Goal: Communication & Community: Answer question/provide support

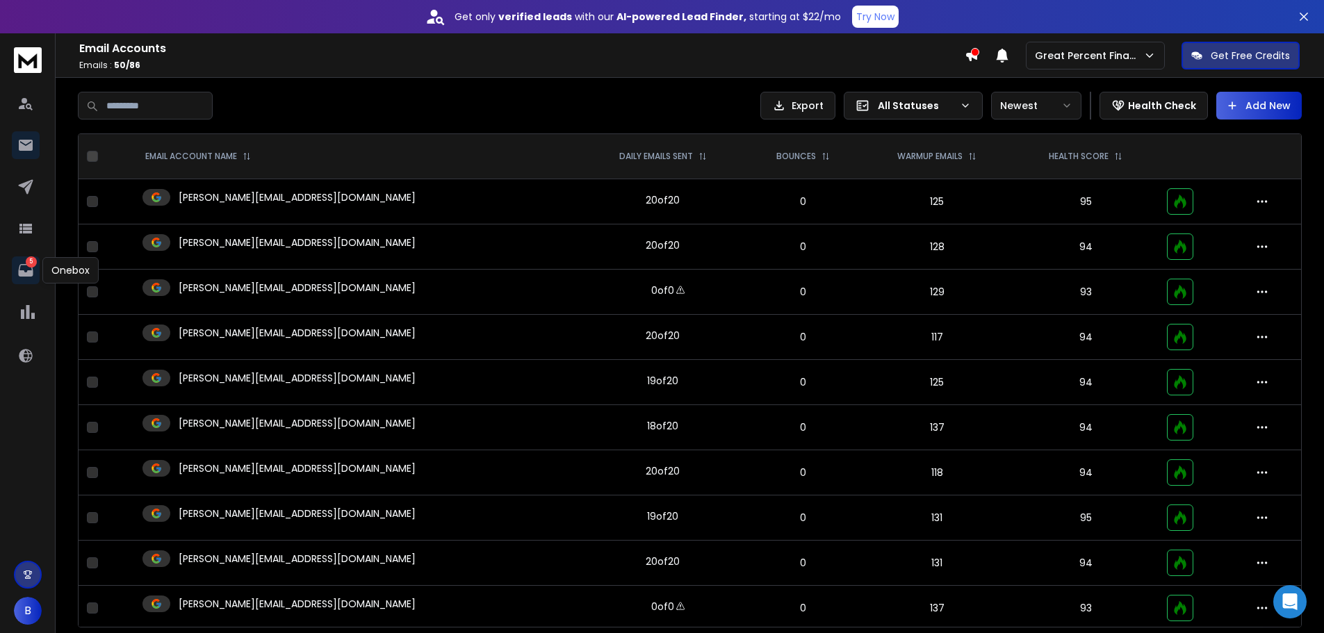
click at [28, 272] on icon at bounding box center [25, 270] width 15 height 13
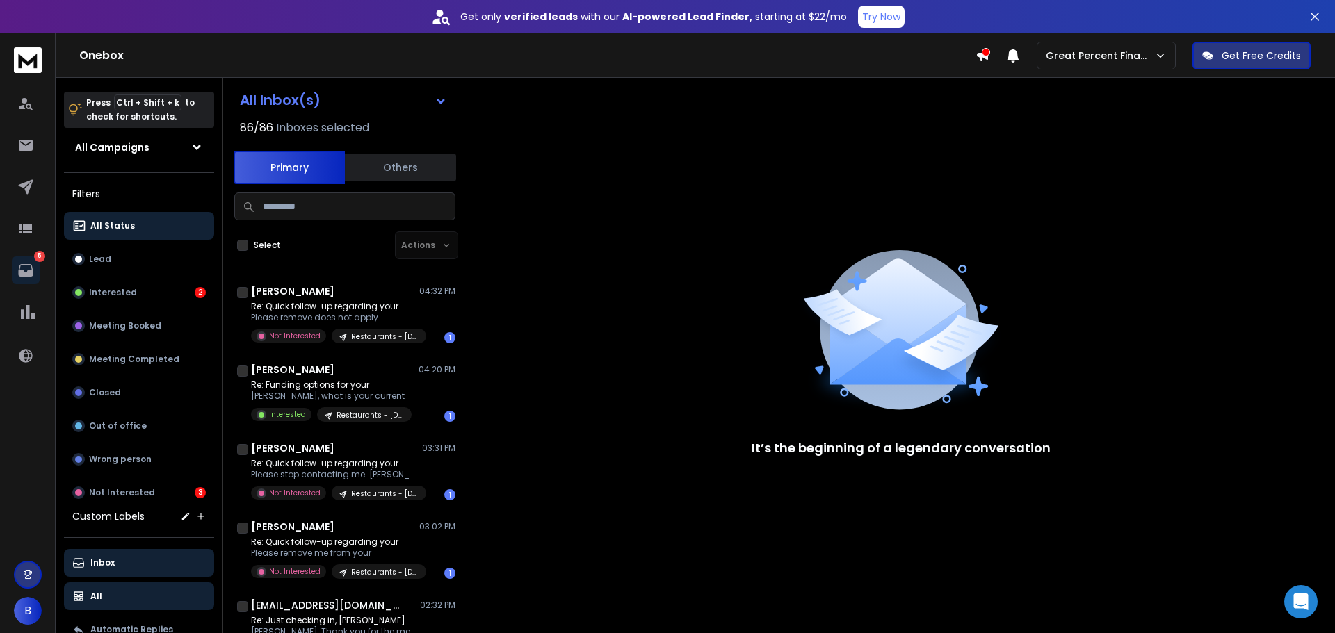
click at [107, 592] on button "All" at bounding box center [139, 597] width 150 height 28
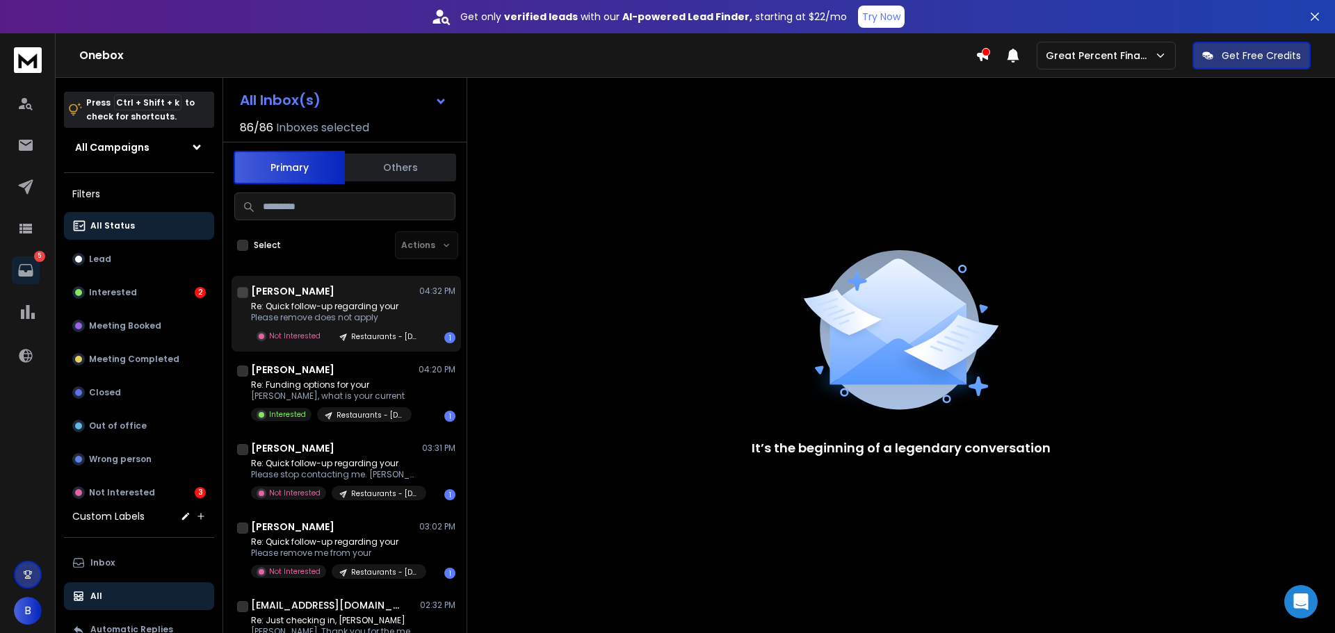
click at [332, 300] on div "[PERSON_NAME] 04:32 PM Re: Quick follow-up regarding your Please remove does no…" at bounding box center [353, 313] width 204 height 59
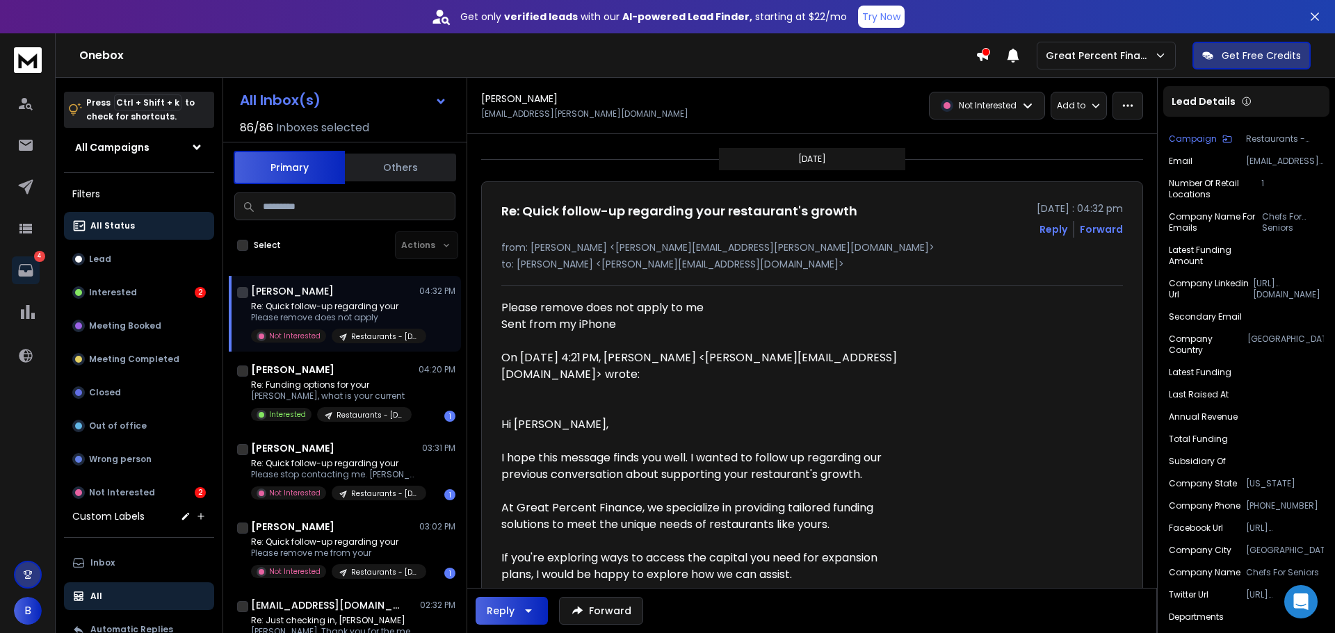
click at [1131, 108] on icon "button" at bounding box center [1127, 105] width 13 height 13
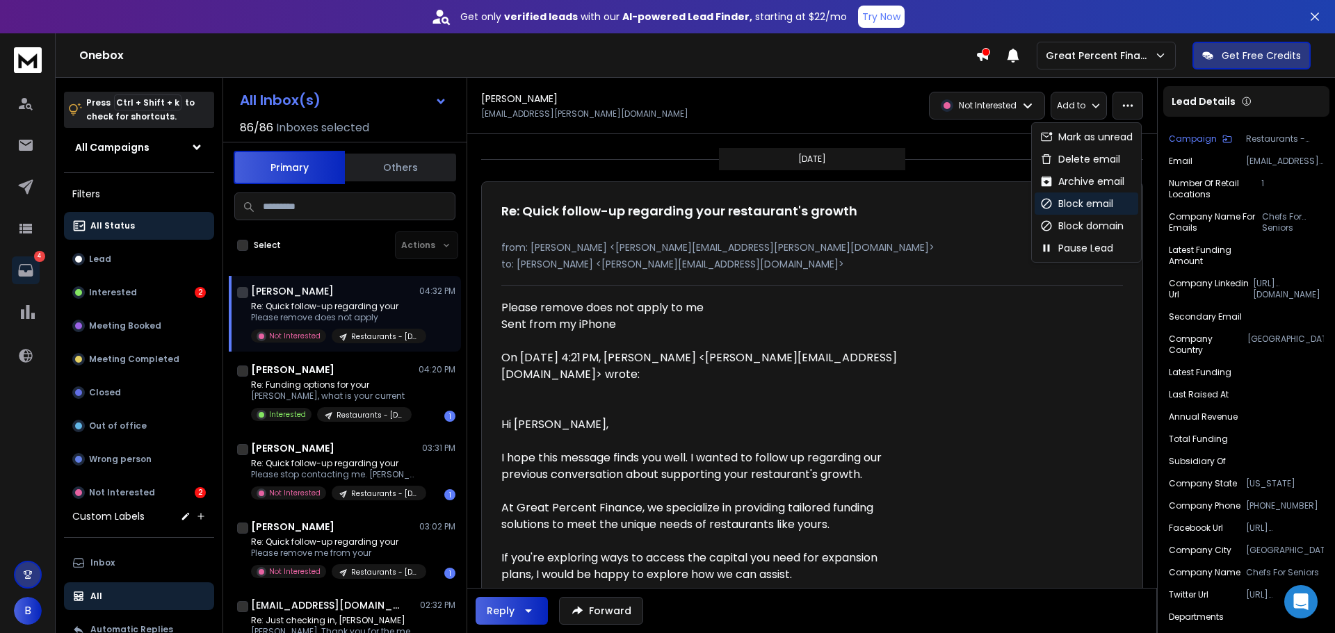
click at [1109, 204] on div "Block email" at bounding box center [1076, 204] width 73 height 14
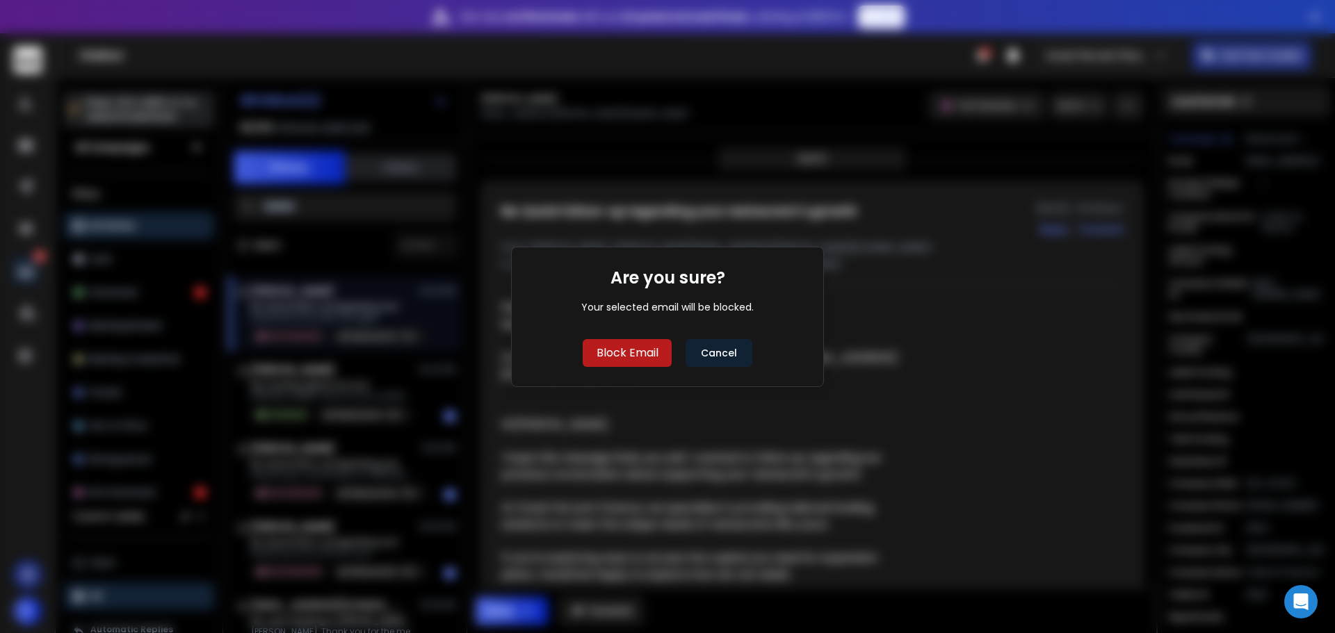
click at [590, 341] on button "Block Email" at bounding box center [627, 353] width 89 height 28
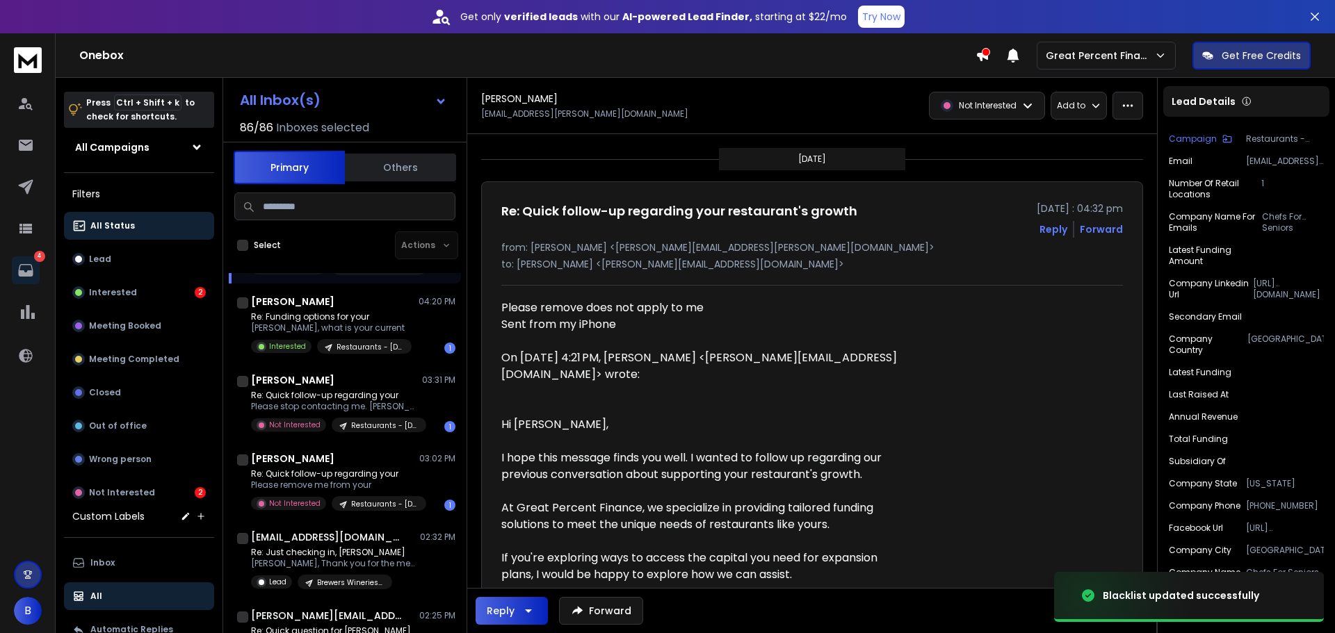
scroll to position [70, 0]
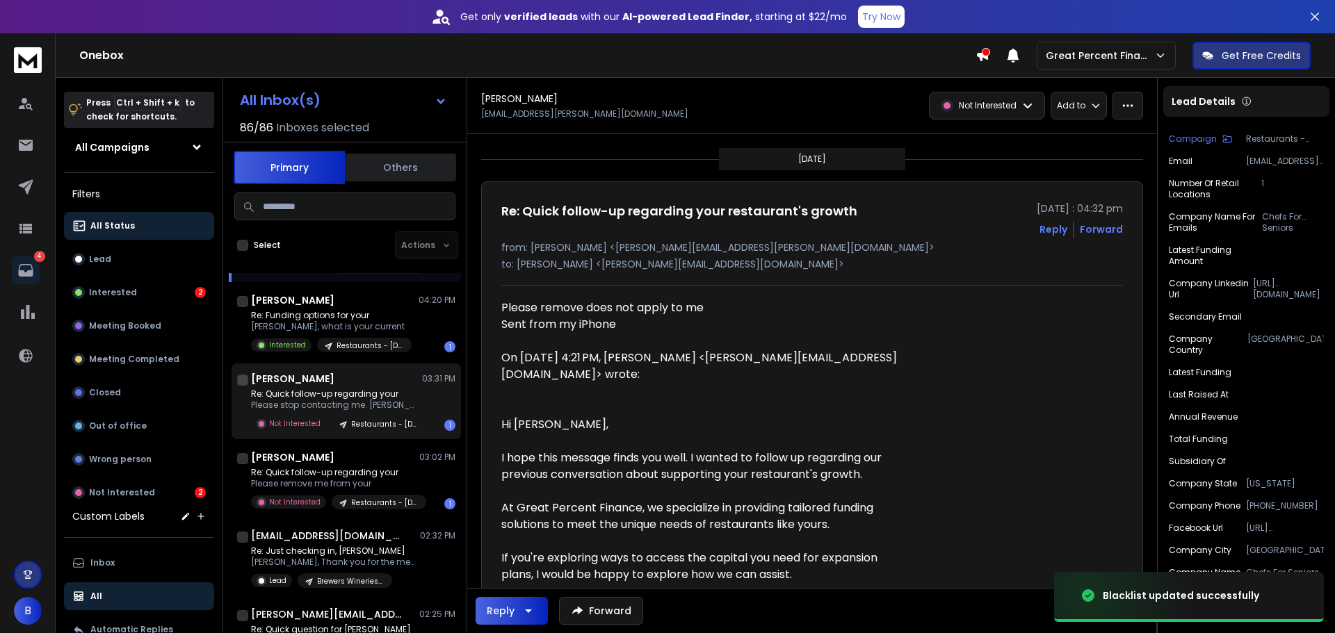
click at [334, 396] on p "Re: Quick follow-up regarding your" at bounding box center [334, 394] width 167 height 11
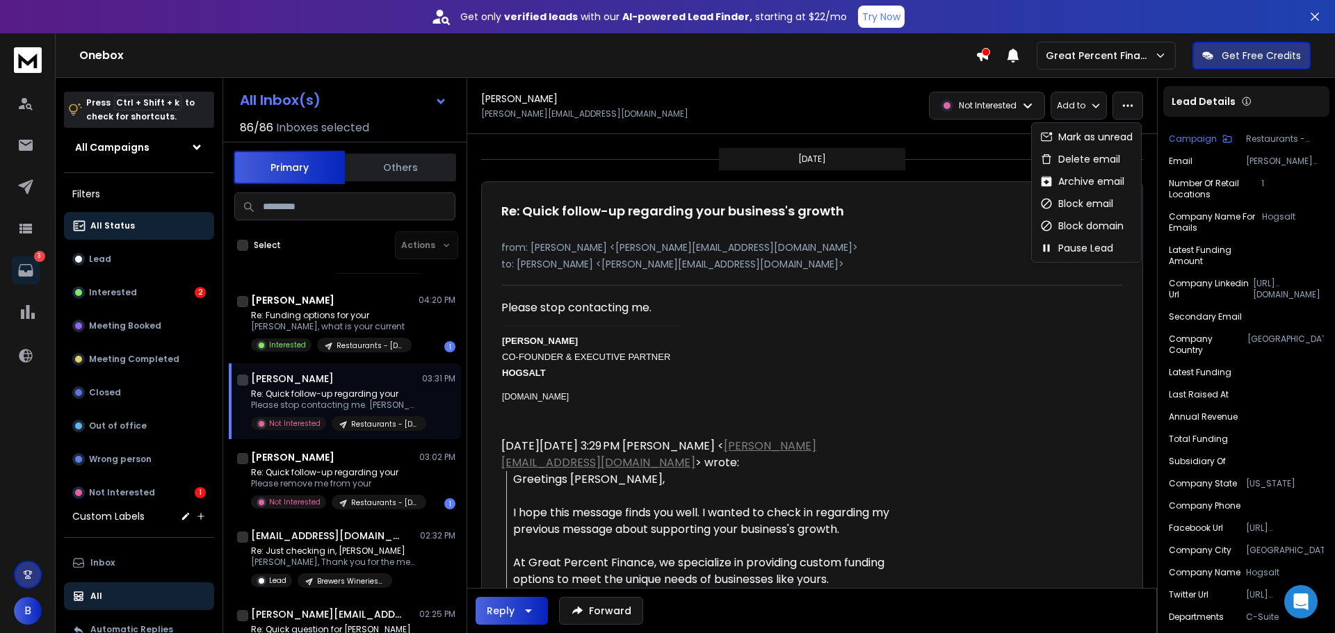
click at [1122, 104] on icon "button" at bounding box center [1127, 105] width 13 height 13
click at [1092, 204] on div "Block email" at bounding box center [1076, 204] width 73 height 14
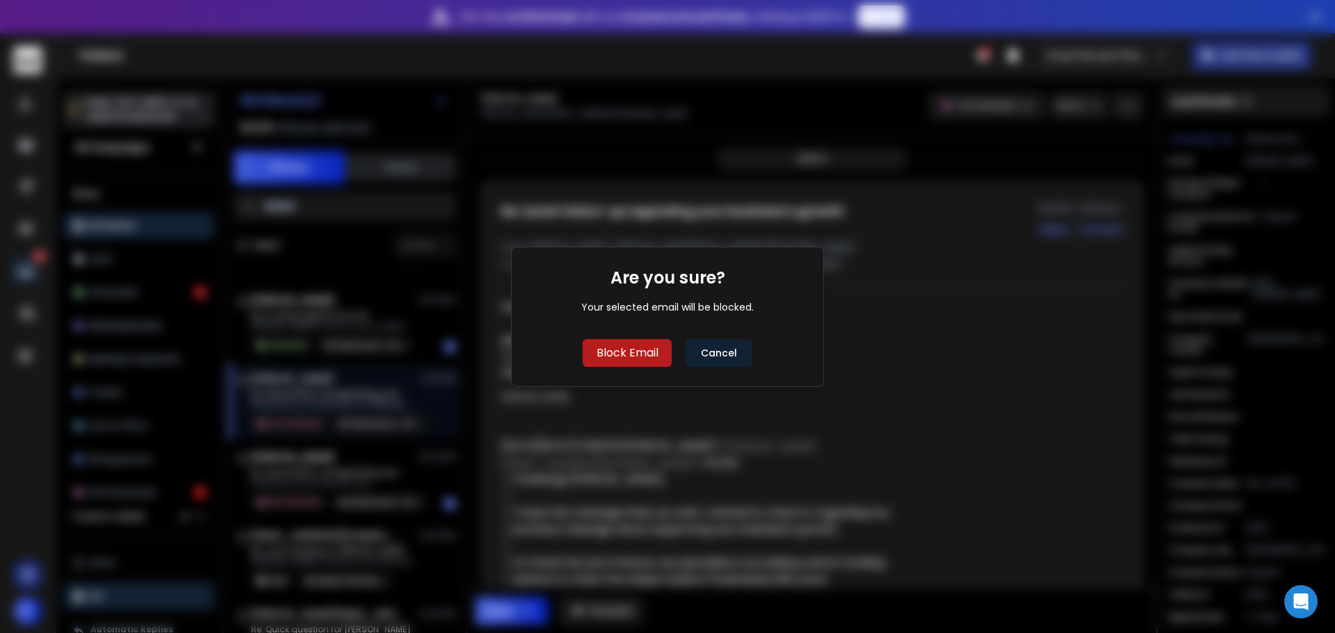
click at [597, 354] on button "Block Email" at bounding box center [627, 353] width 89 height 28
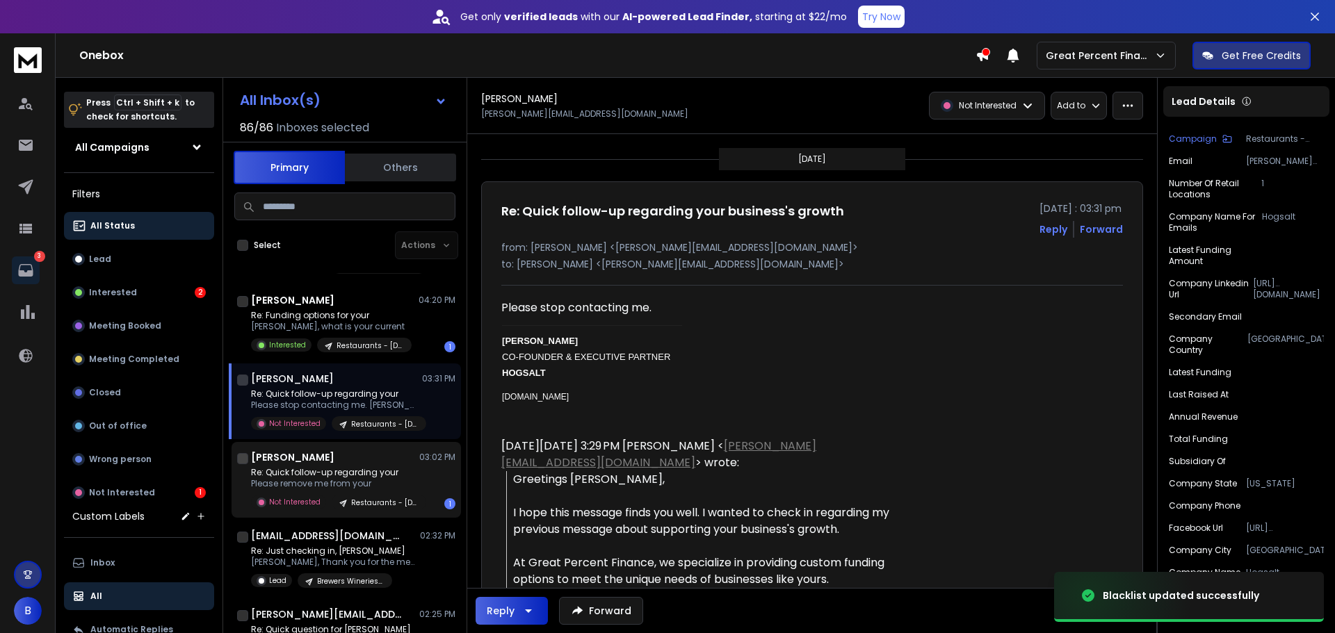
click at [318, 471] on p "Re: Quick follow-up regarding your" at bounding box center [334, 472] width 167 height 11
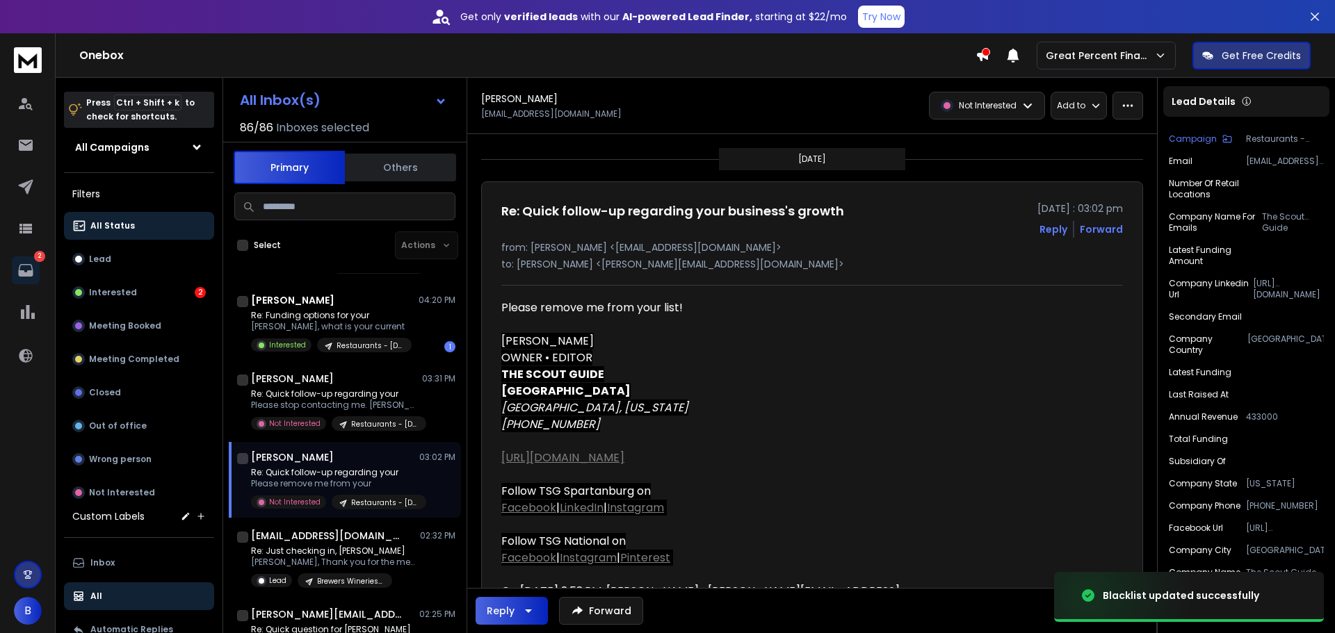
click at [1134, 98] on button "button" at bounding box center [1127, 106] width 31 height 28
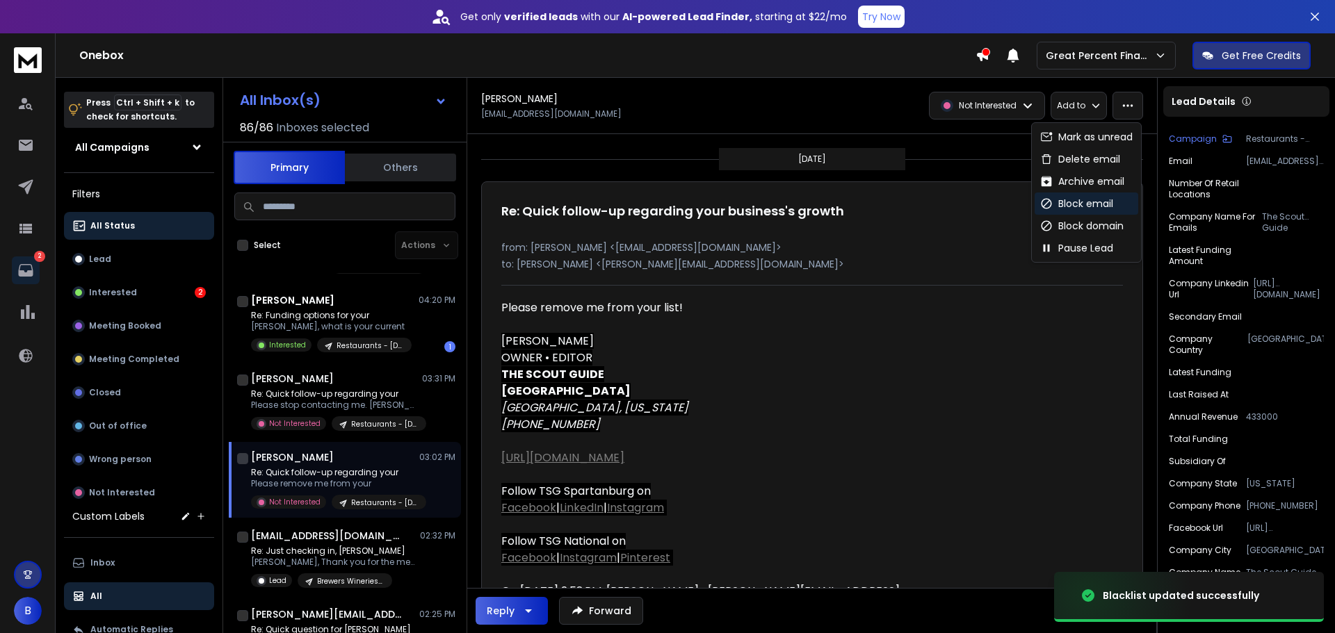
click at [1093, 200] on div "Block email" at bounding box center [1076, 204] width 73 height 14
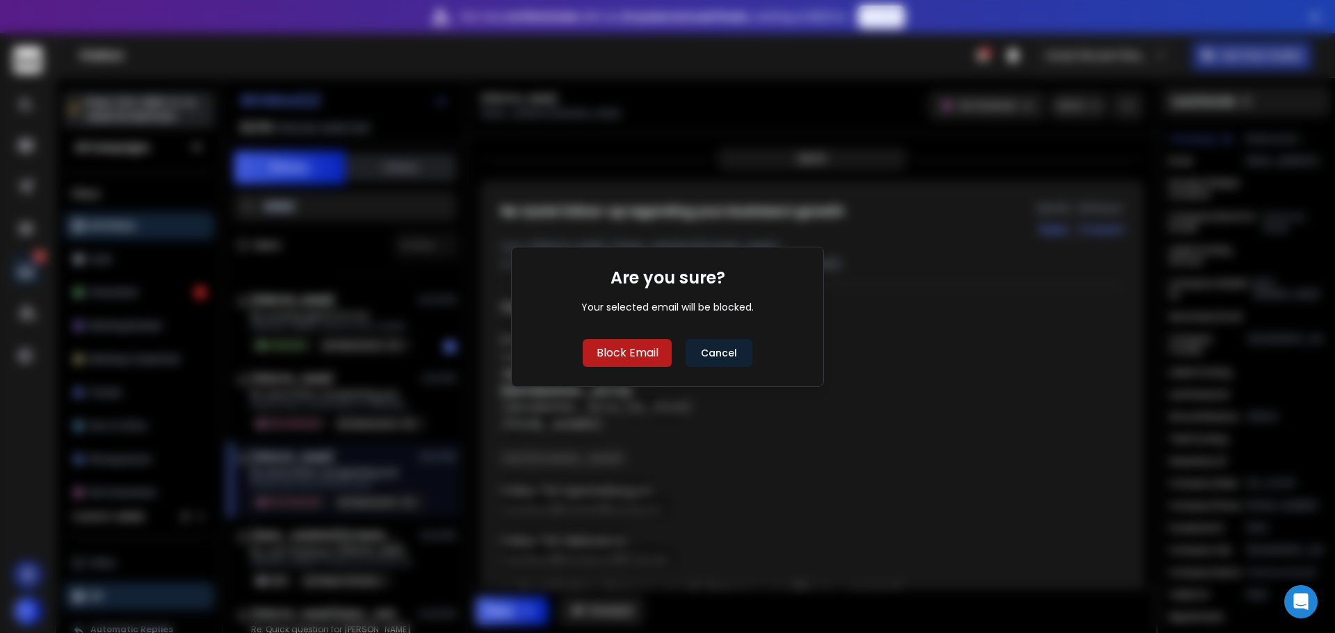
click at [626, 354] on button "Block Email" at bounding box center [627, 353] width 89 height 28
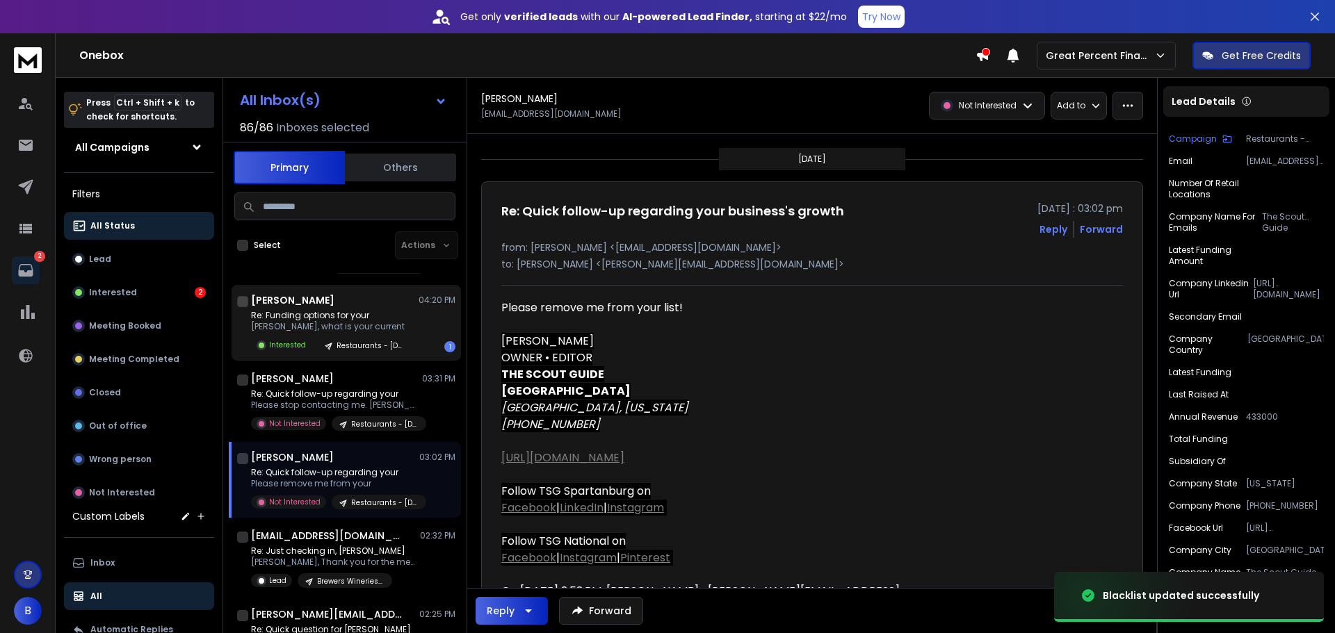
click at [352, 311] on p "Re: Funding options for your" at bounding box center [331, 315] width 161 height 11
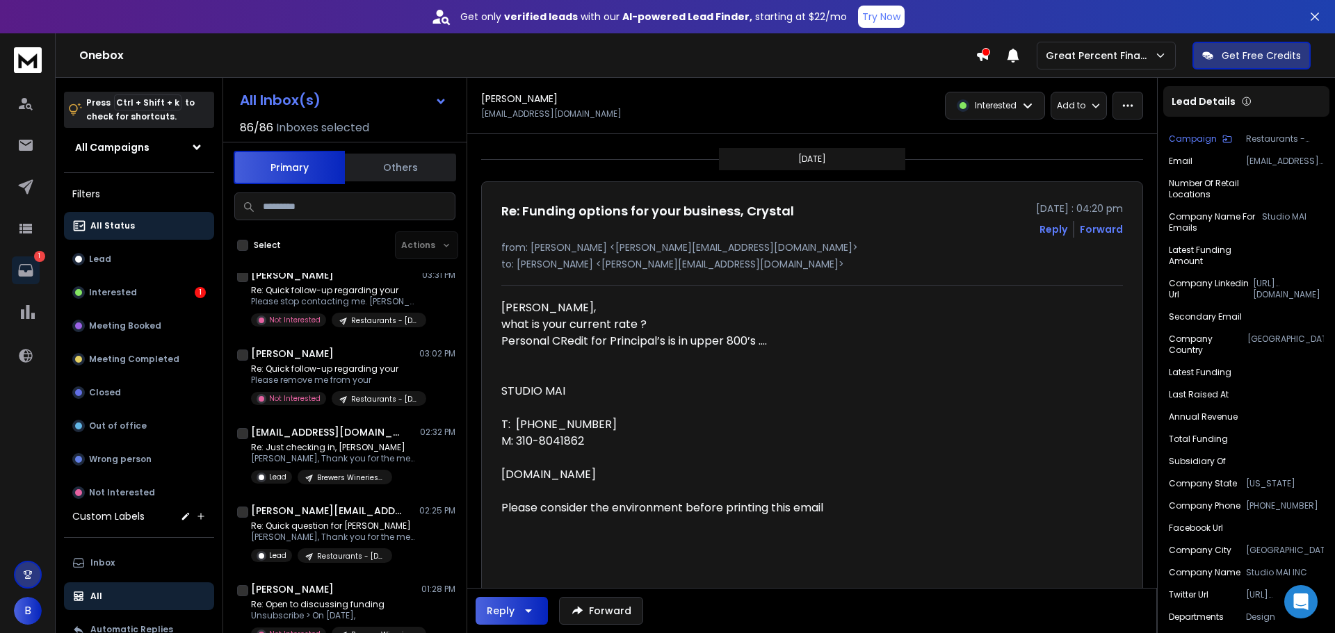
scroll to position [278, 0]
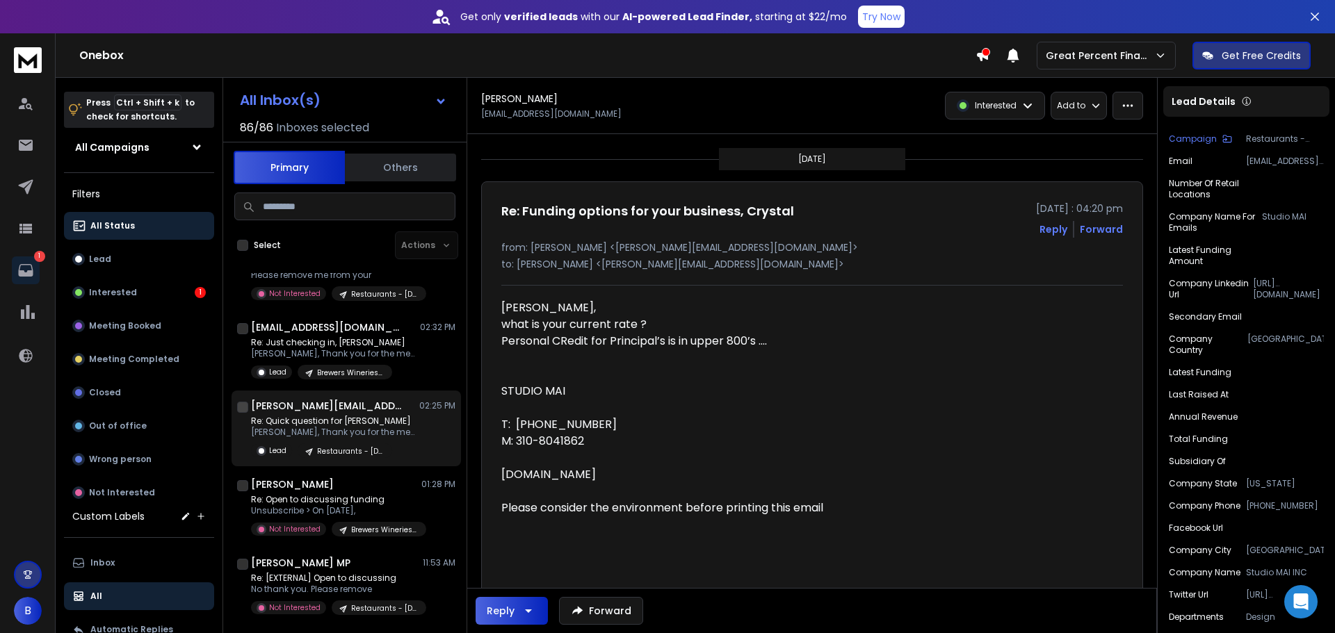
click at [373, 428] on p "[PERSON_NAME], Thank you for the message." at bounding box center [334, 432] width 167 height 11
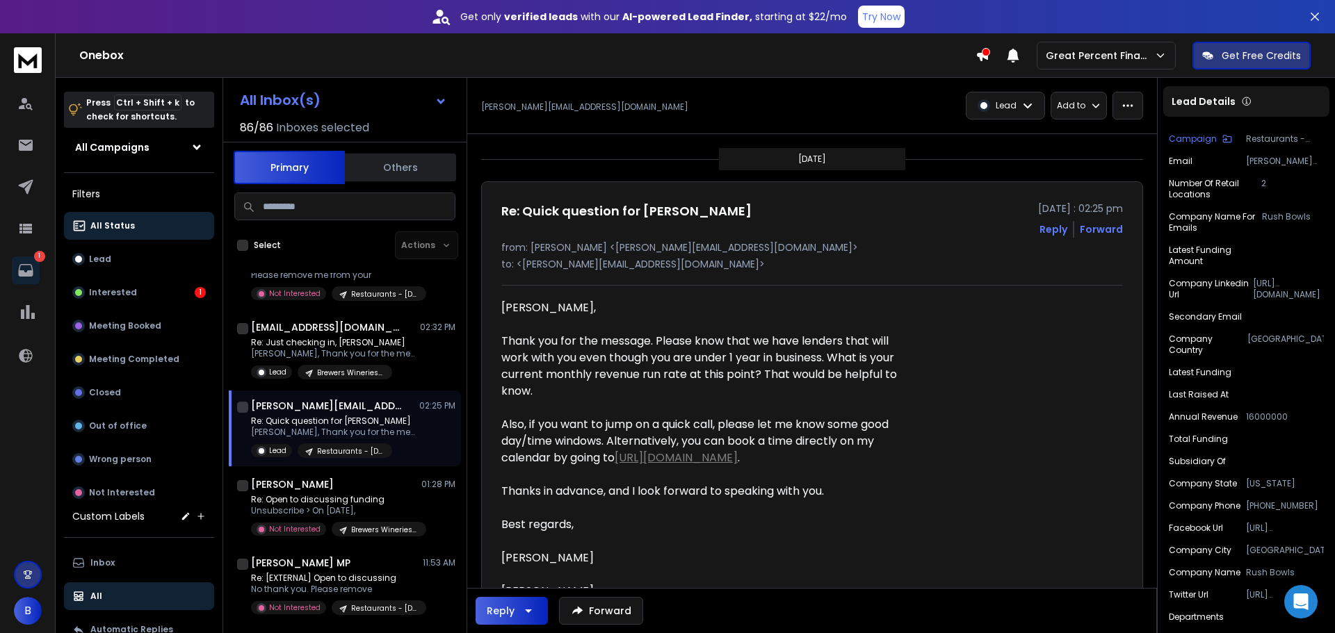
drag, startPoint x: 504, startPoint y: 307, endPoint x: 721, endPoint y: 397, distance: 235.0
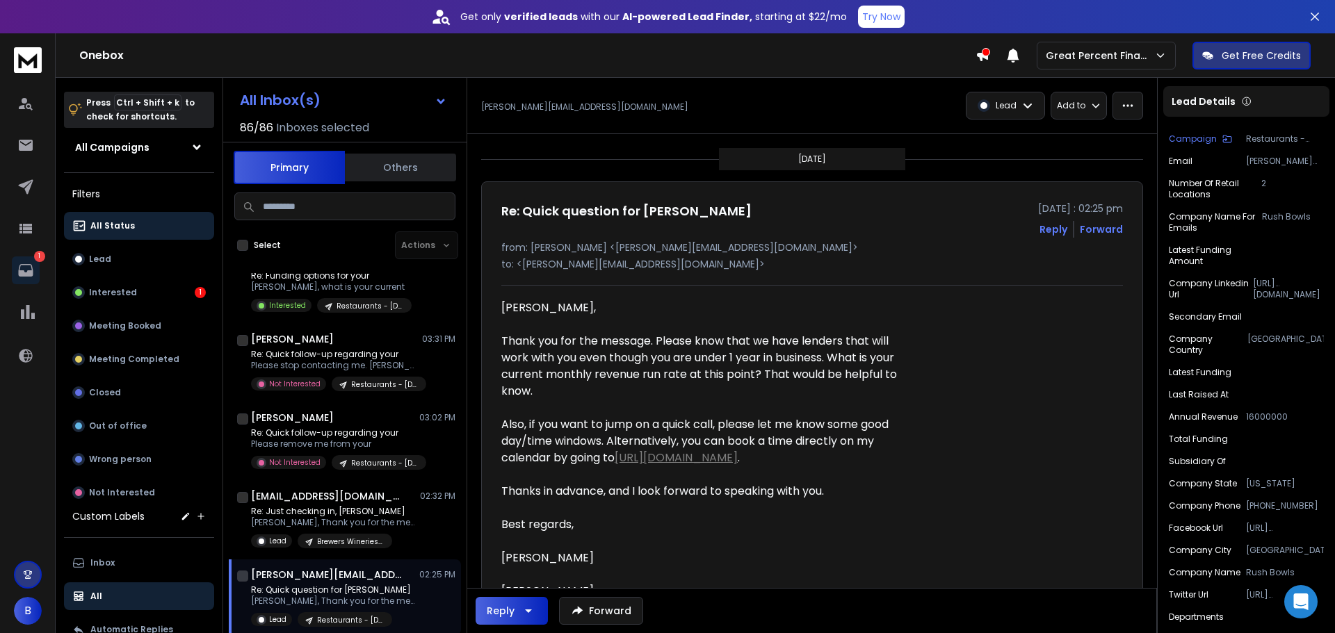
scroll to position [0, 0]
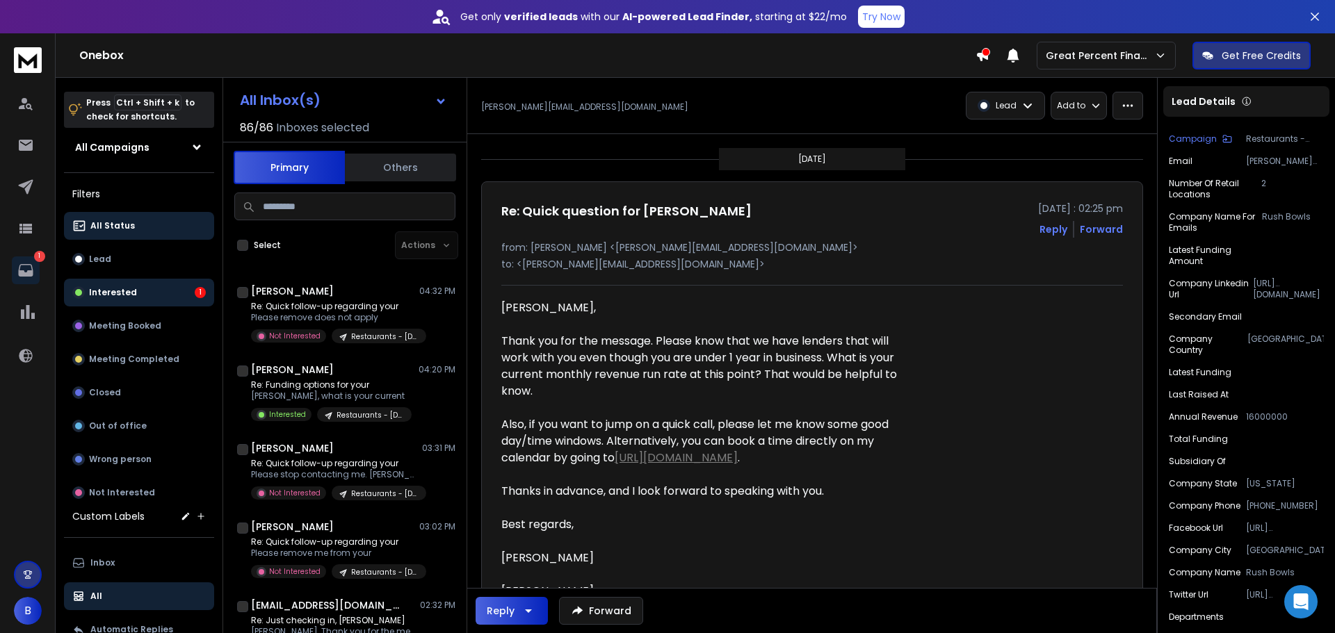
click at [107, 298] on p "Interested" at bounding box center [113, 292] width 48 height 11
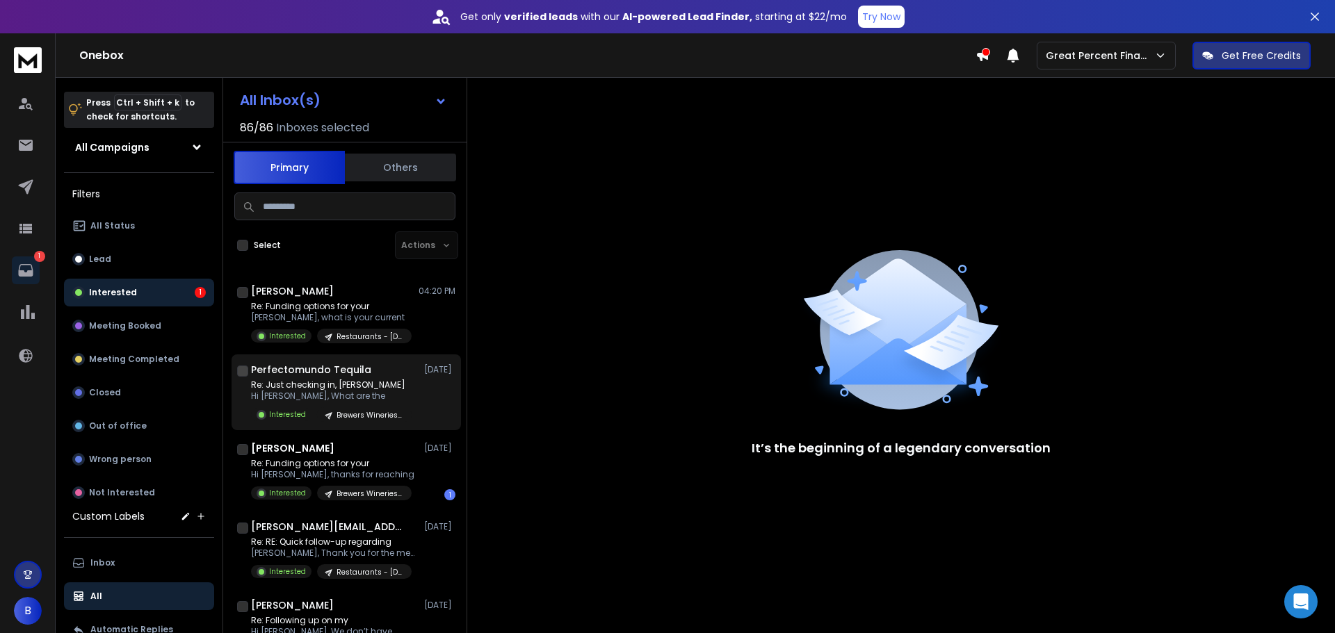
click at [307, 377] on div "Perfectomundo Tequila [DATE] Re: Just checking in, [PERSON_NAME] Hi [PERSON_NAM…" at bounding box center [353, 392] width 204 height 59
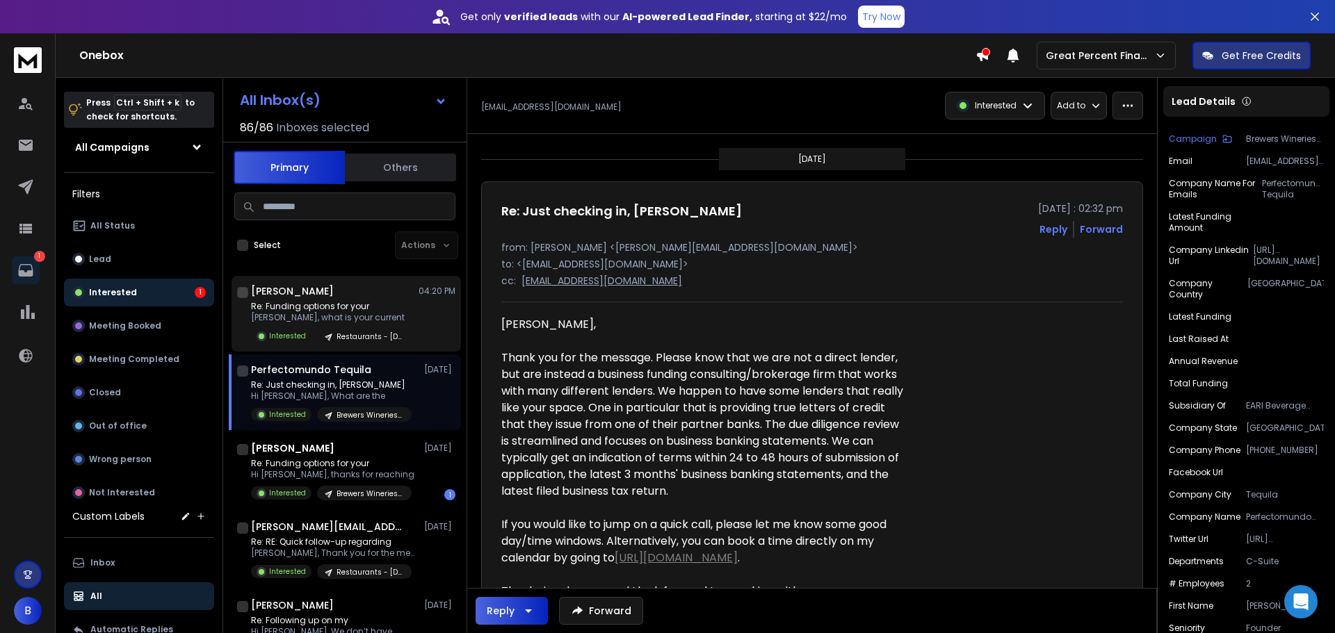
click at [344, 293] on div "[PERSON_NAME] 04:20 PM" at bounding box center [353, 291] width 204 height 14
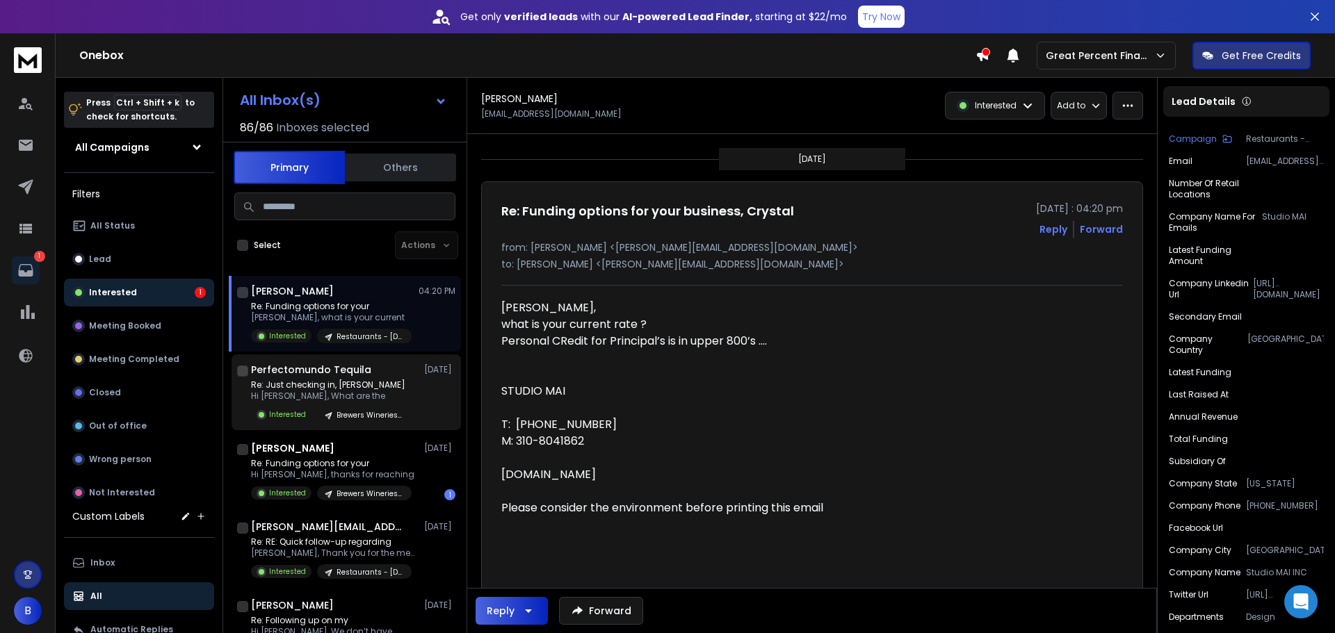
click at [337, 357] on div "Perfectomundo Tequila [DATE] Re: Just checking in, [PERSON_NAME] Hi [PERSON_NAM…" at bounding box center [346, 393] width 229 height 76
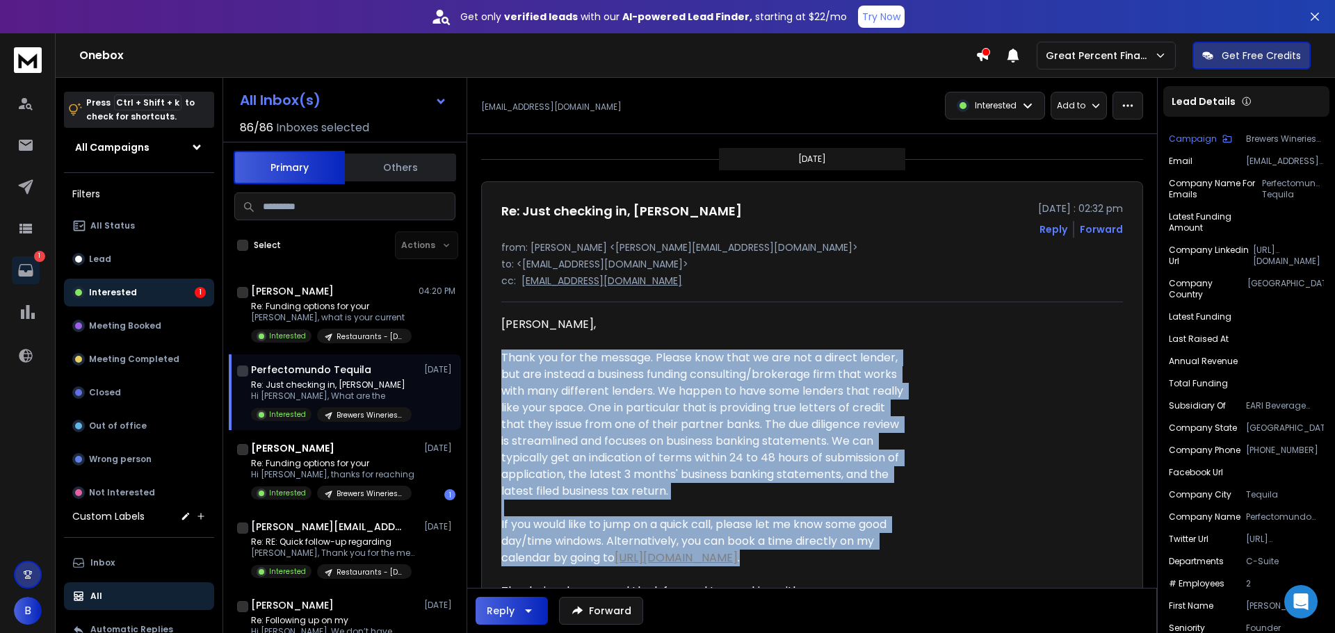
drag, startPoint x: 501, startPoint y: 355, endPoint x: 666, endPoint y: 569, distance: 270.6
copy div "Thank you for the message. Please know that we are not a direct lender, but are…"
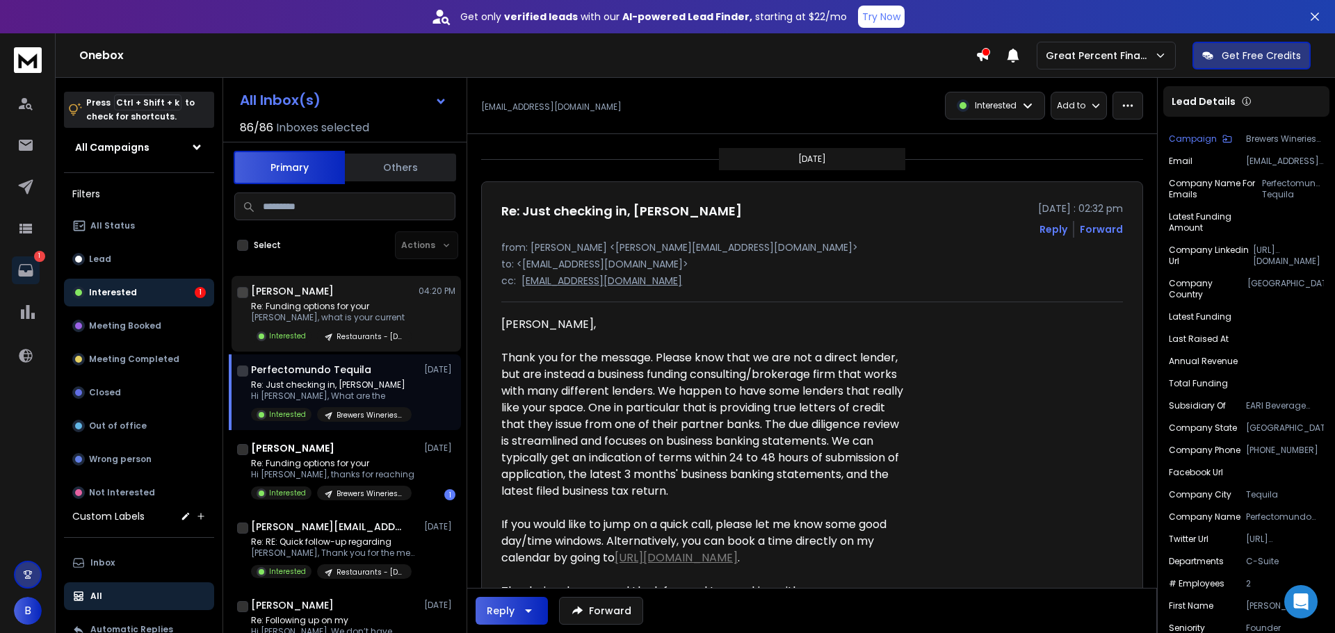
click at [355, 302] on p "Re: Funding options for your" at bounding box center [331, 306] width 161 height 11
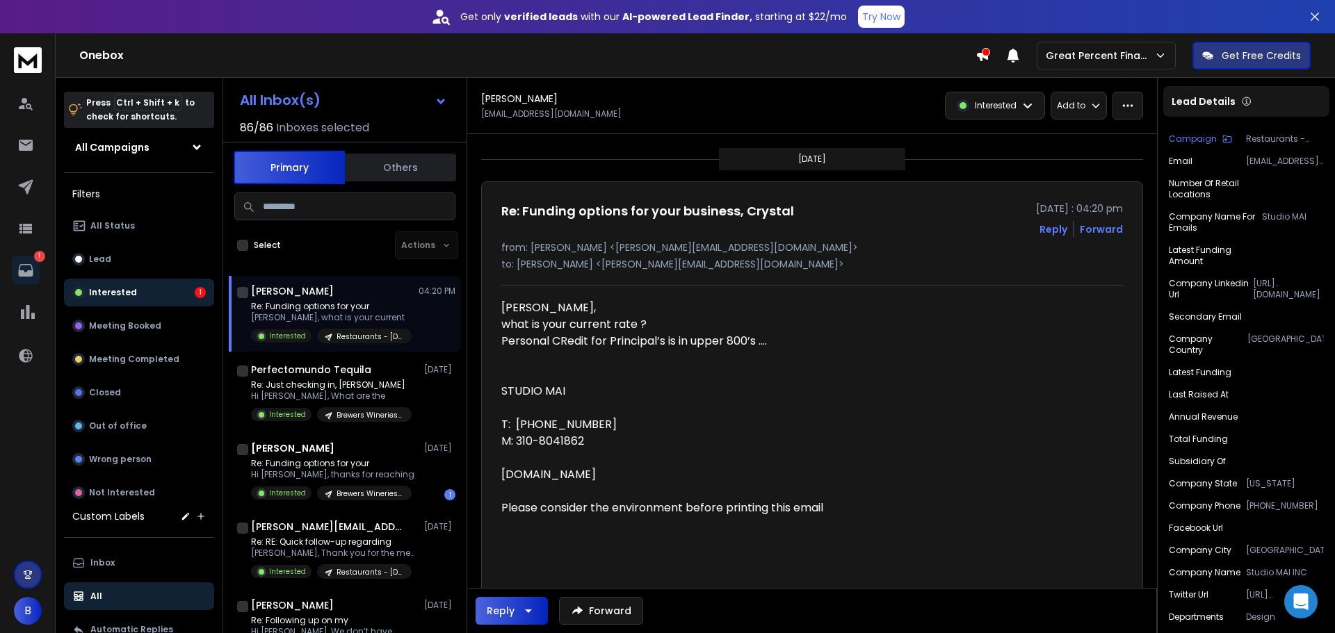
click at [496, 610] on div "Reply" at bounding box center [501, 611] width 28 height 14
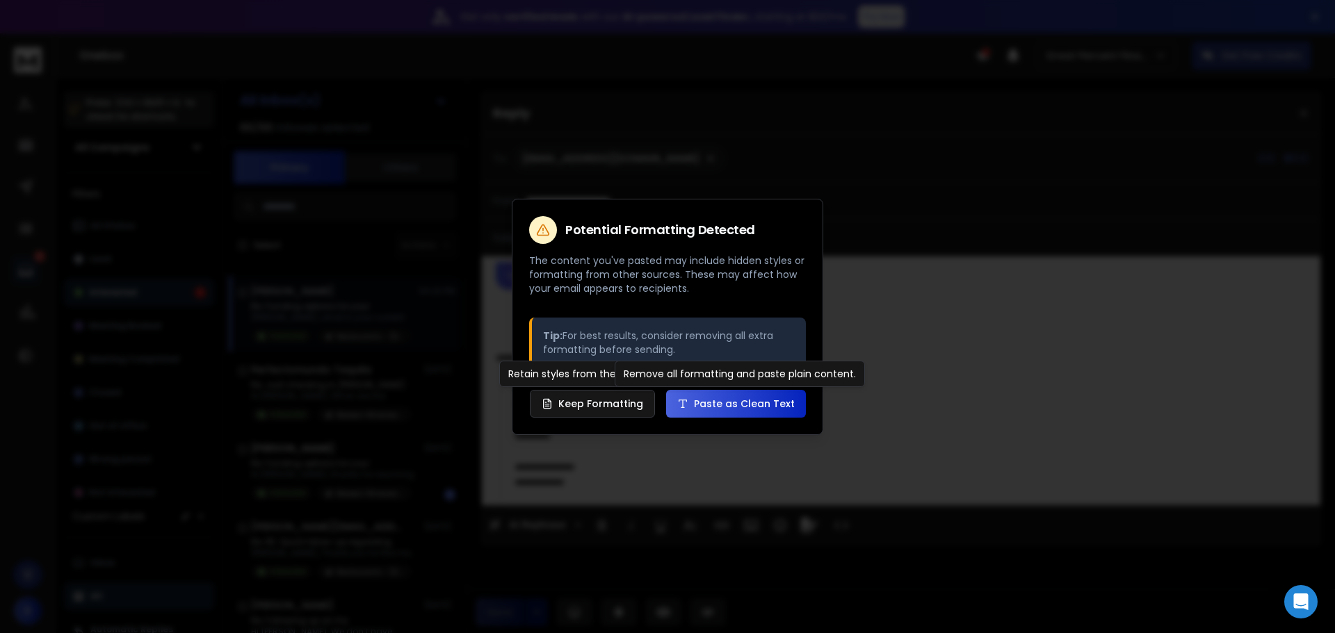
click at [702, 407] on button "Paste as Clean Text" at bounding box center [736, 404] width 140 height 28
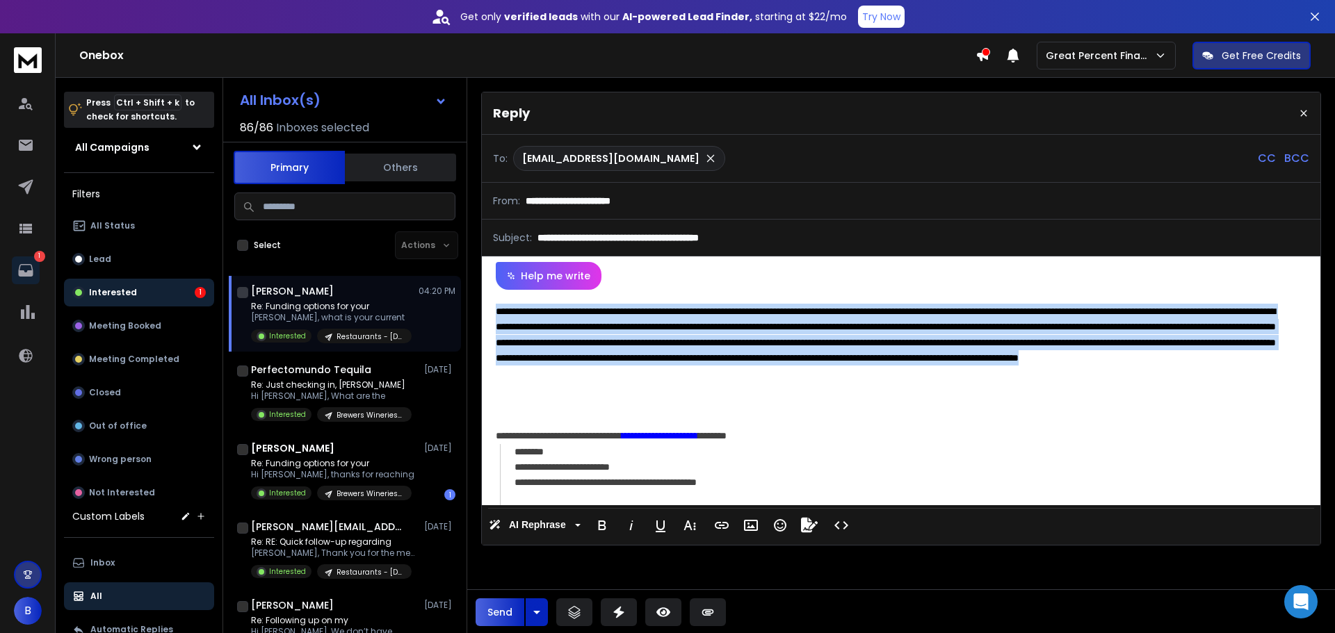
drag, startPoint x: 496, startPoint y: 312, endPoint x: 933, endPoint y: 378, distance: 442.2
click at [933, 378] on div "**********" at bounding box center [894, 343] width 796 height 78
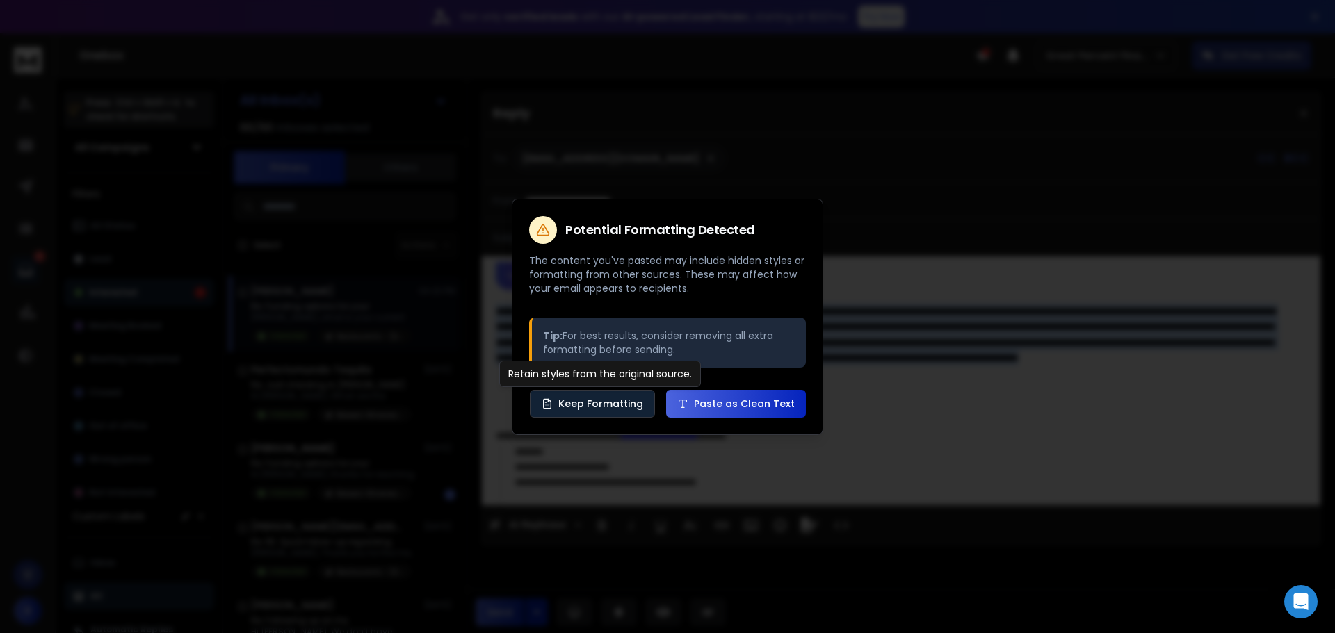
click at [601, 403] on button "Keep Formatting" at bounding box center [592, 404] width 125 height 28
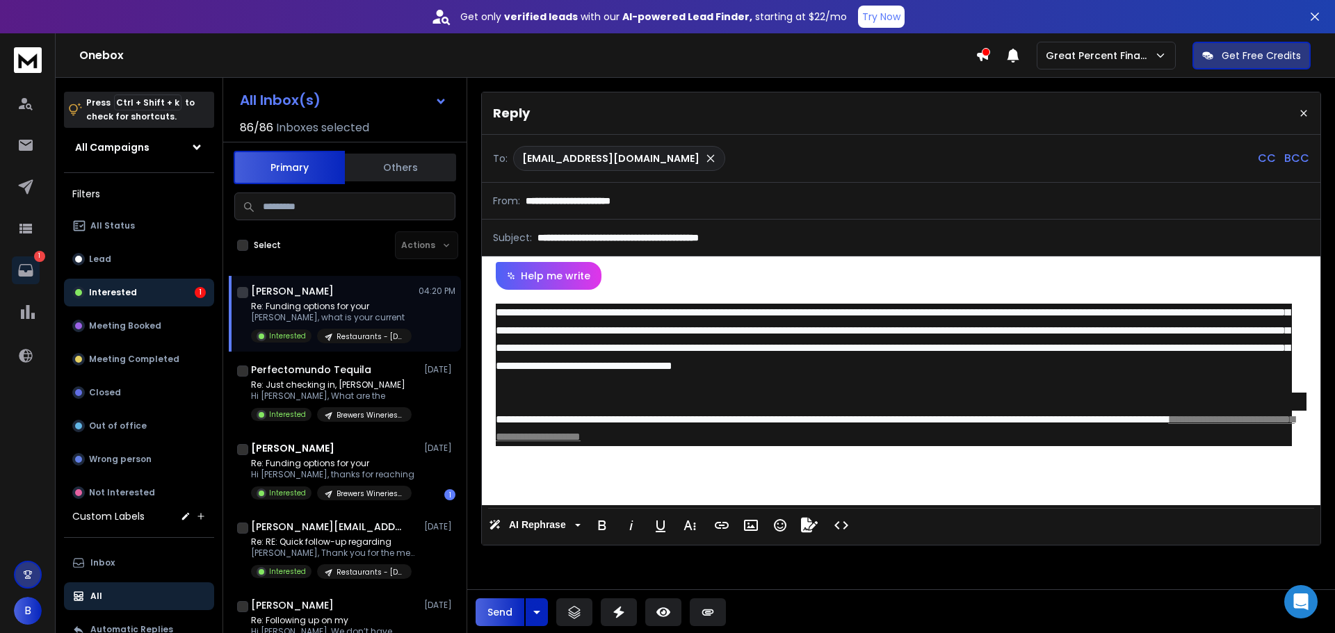
click at [613, 332] on div "**********" at bounding box center [894, 348] width 796 height 89
click at [498, 337] on div "**********" at bounding box center [894, 348] width 796 height 89
click at [505, 313] on div "**********" at bounding box center [894, 348] width 796 height 89
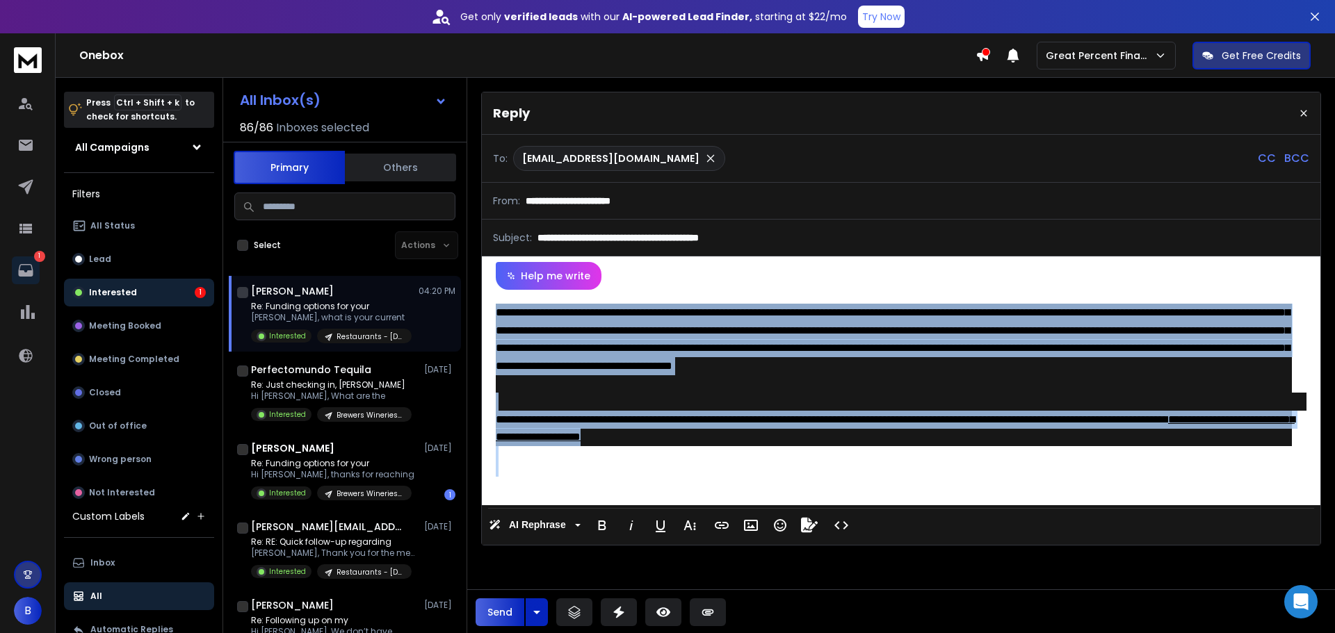
drag, startPoint x: 494, startPoint y: 312, endPoint x: 1276, endPoint y: 463, distance: 796.6
click at [1276, 463] on div "**********" at bounding box center [901, 398] width 838 height 216
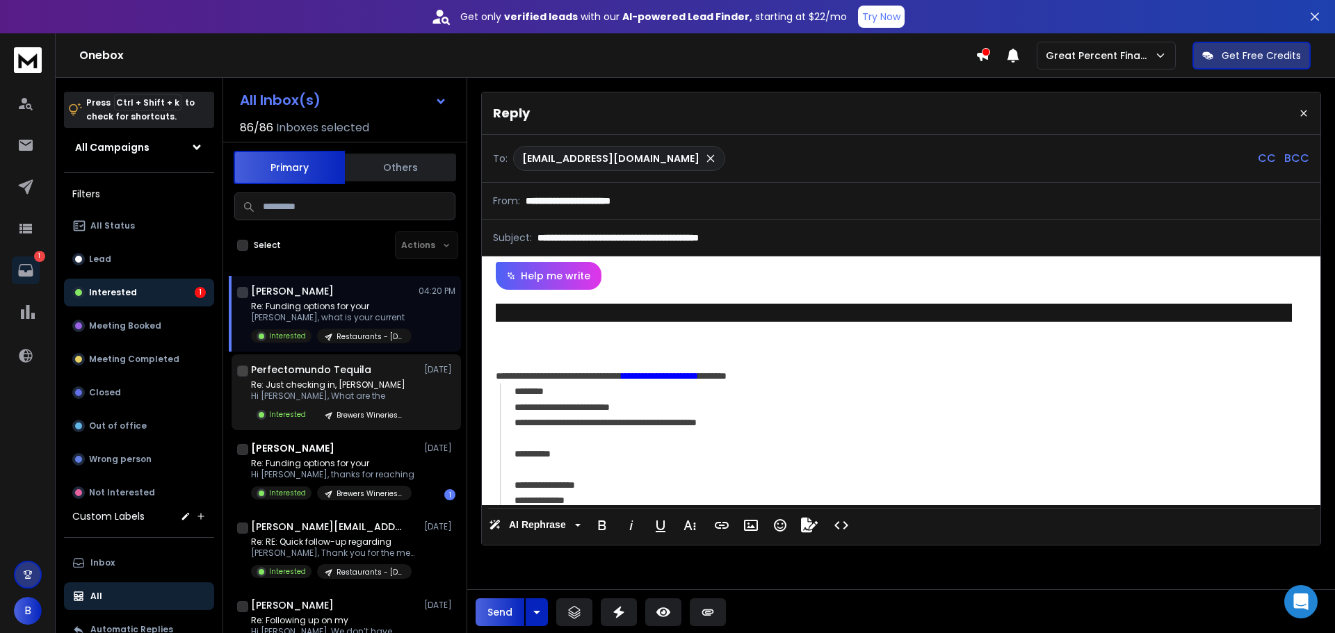
click at [308, 380] on p "Re: Just checking in, [PERSON_NAME]" at bounding box center [331, 385] width 161 height 11
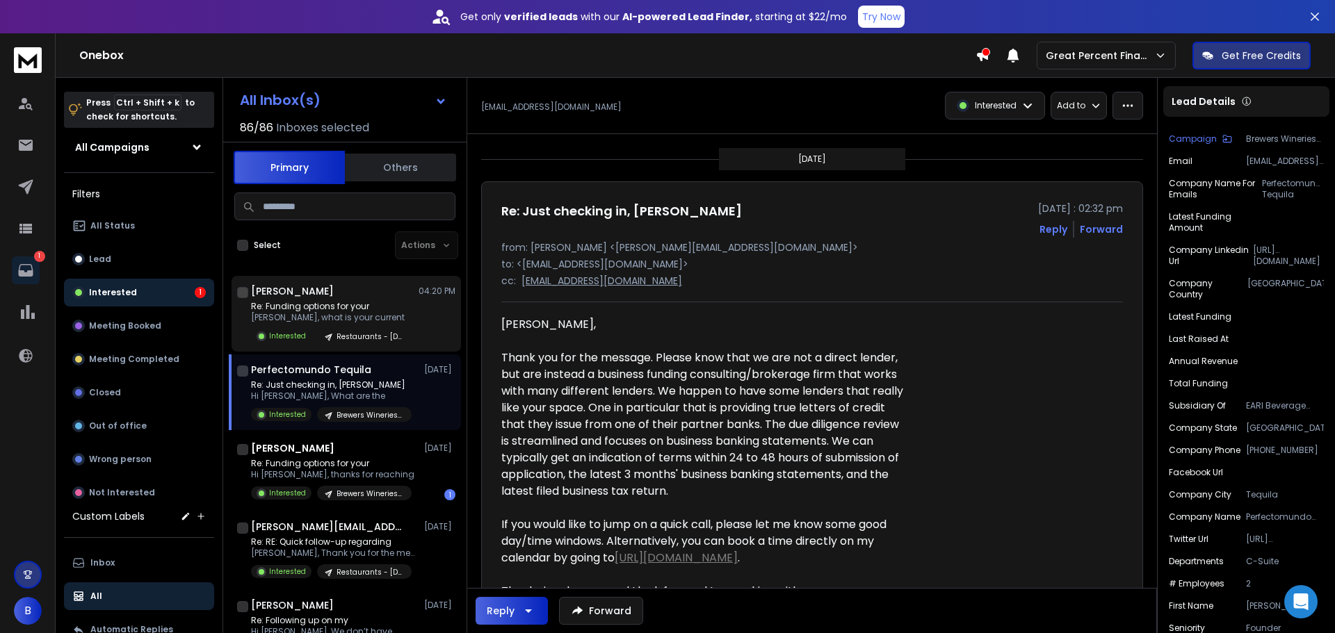
click at [315, 298] on h1 "[PERSON_NAME]" at bounding box center [292, 291] width 83 height 14
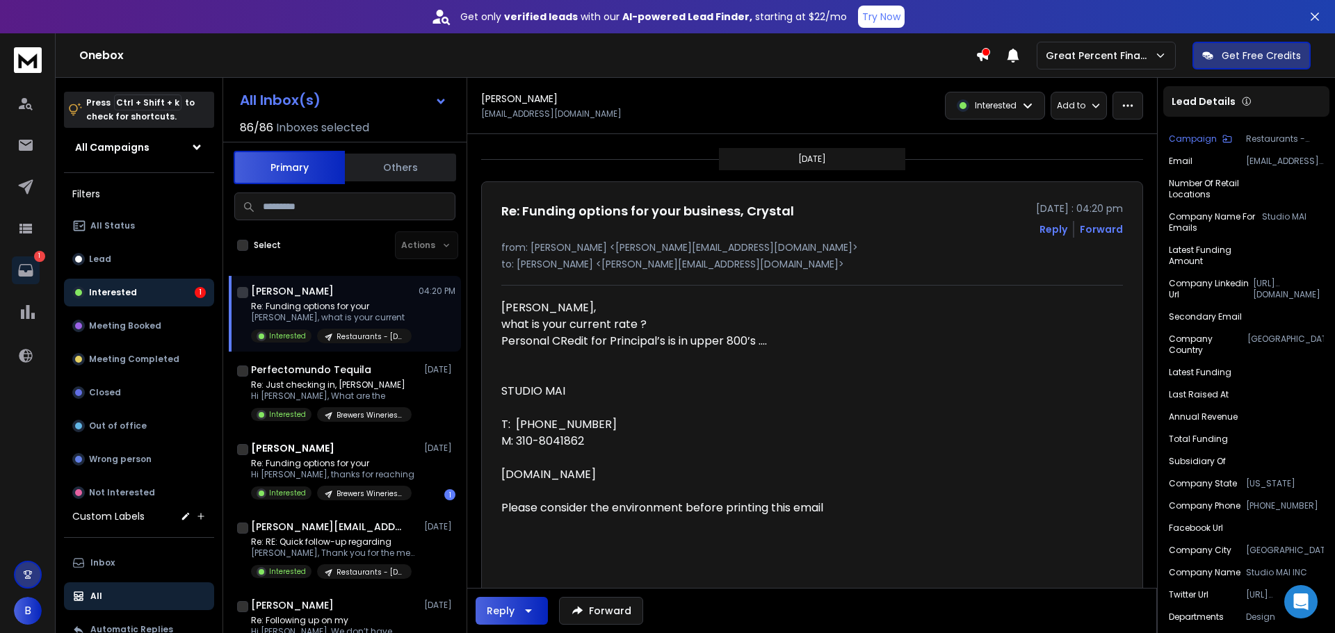
click at [1056, 225] on button "Reply" at bounding box center [1053, 229] width 28 height 14
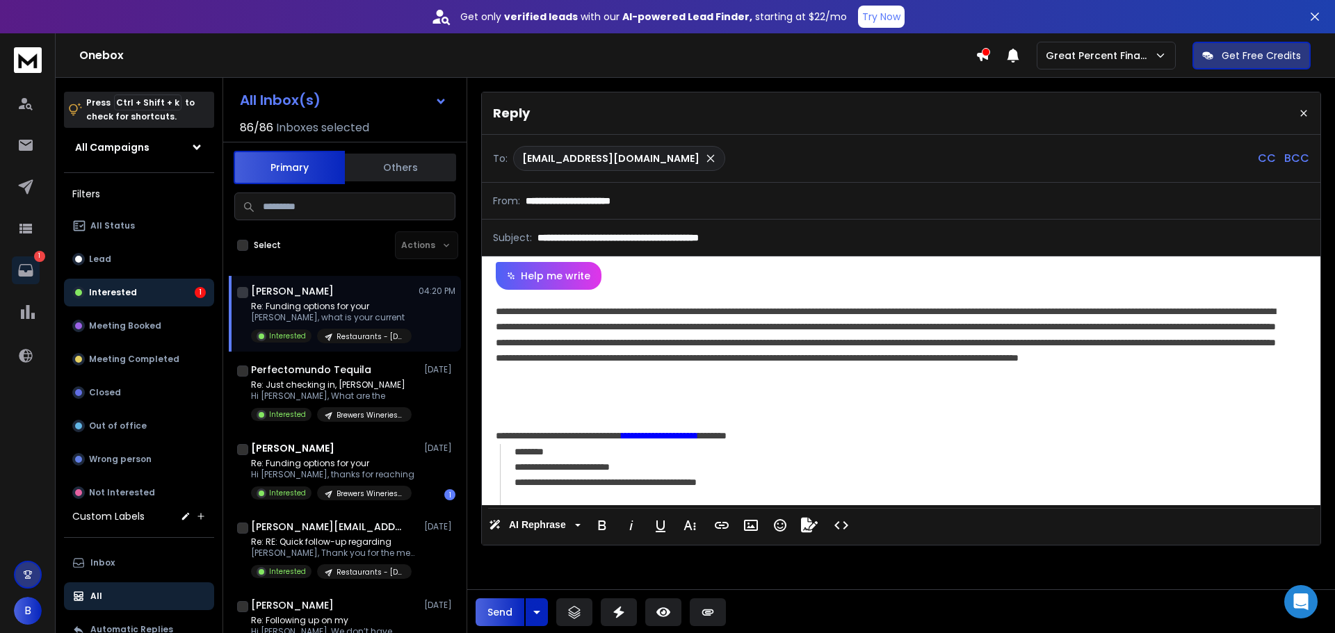
click at [496, 309] on div "**********" at bounding box center [894, 343] width 796 height 78
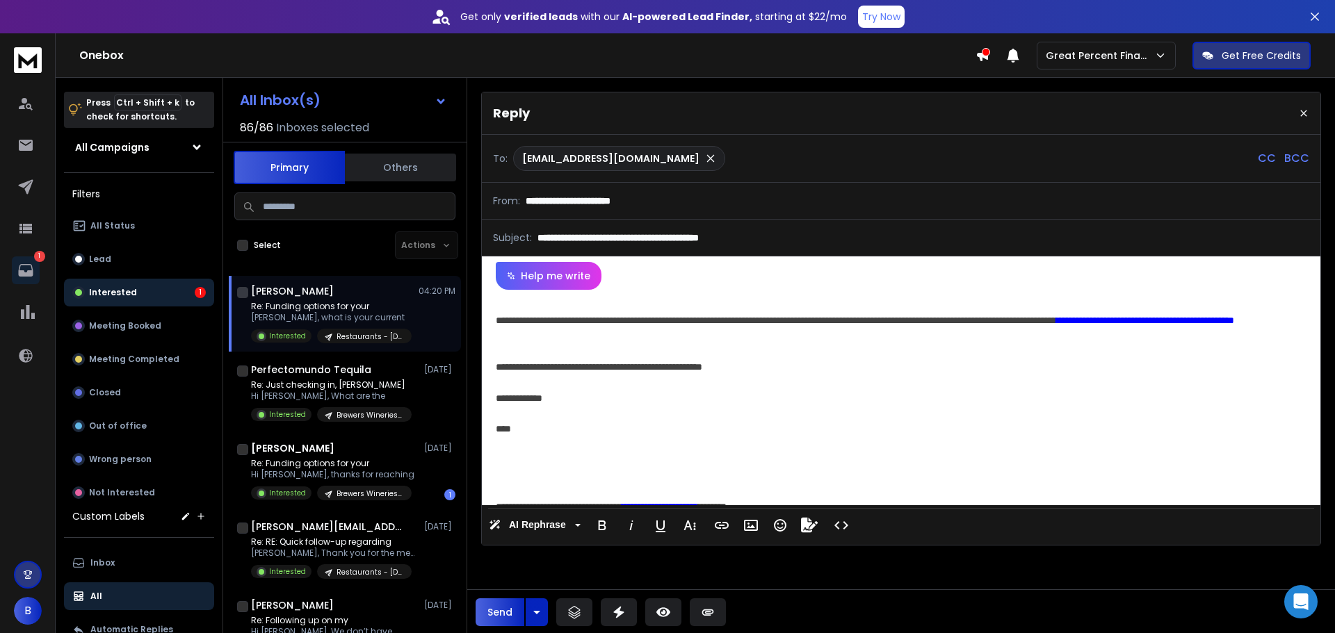
scroll to position [99, 0]
click at [809, 524] on icon "button" at bounding box center [809, 525] width 17 height 15
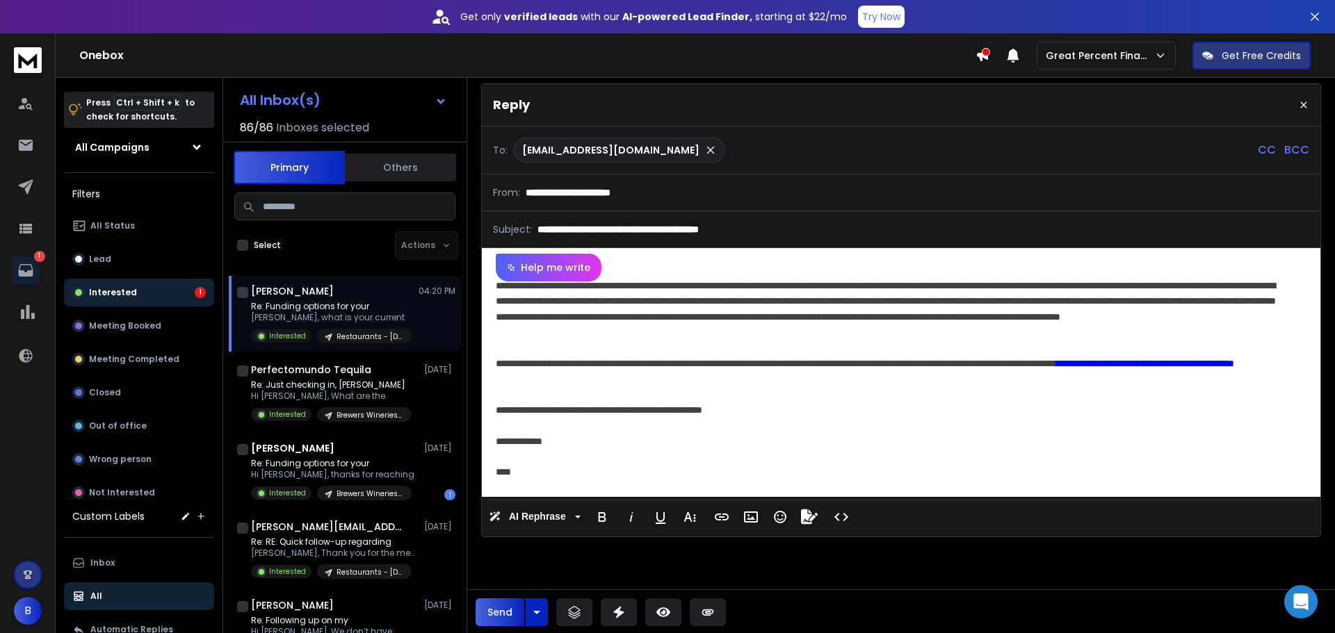
scroll to position [0, 0]
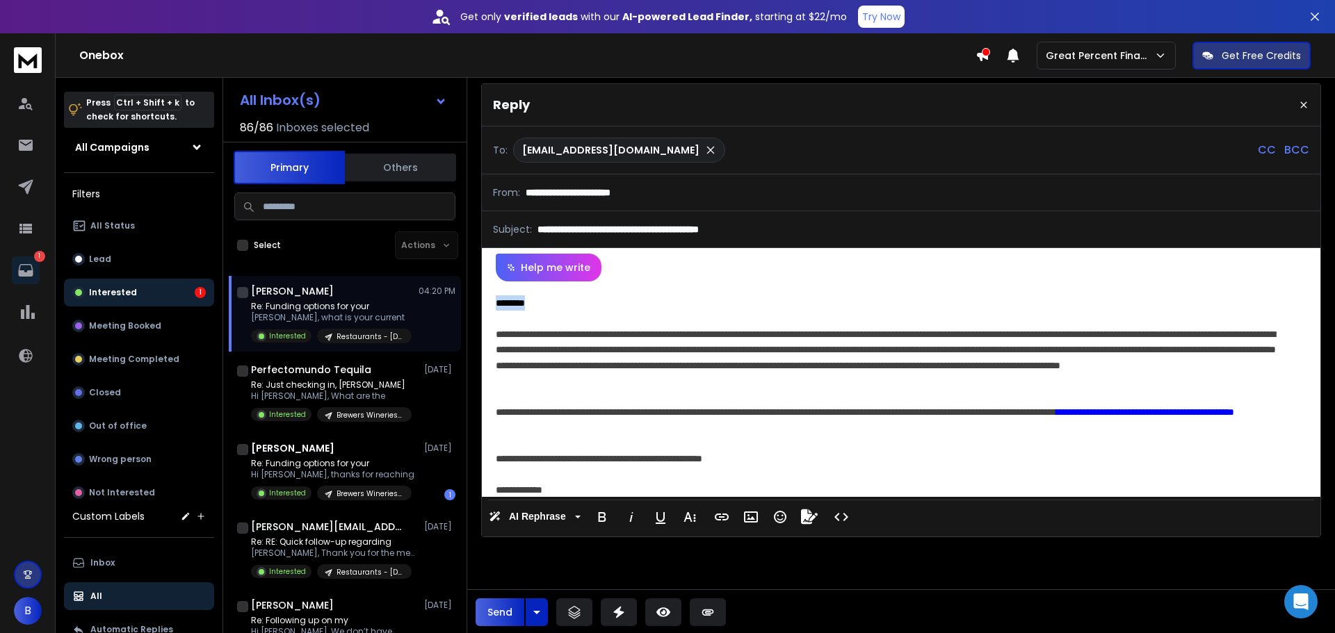
drag, startPoint x: 498, startPoint y: 304, endPoint x: 558, endPoint y: 305, distance: 59.8
click at [554, 305] on div "********" at bounding box center [894, 302] width 796 height 15
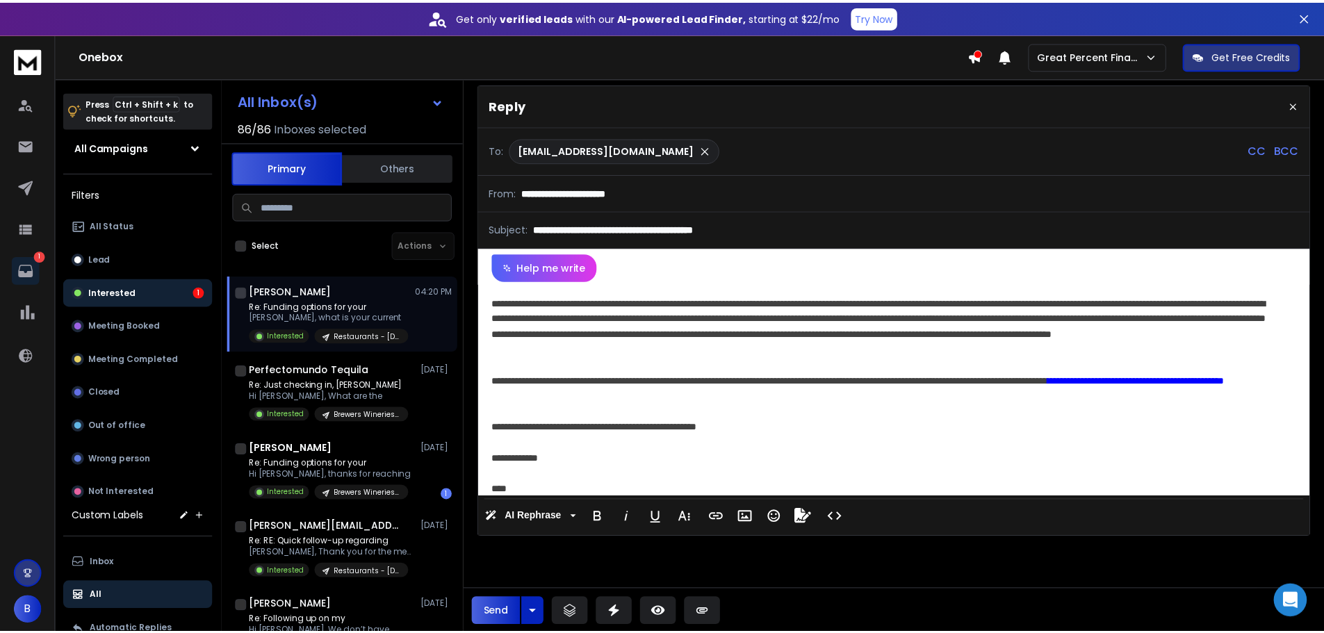
scroll to position [139, 0]
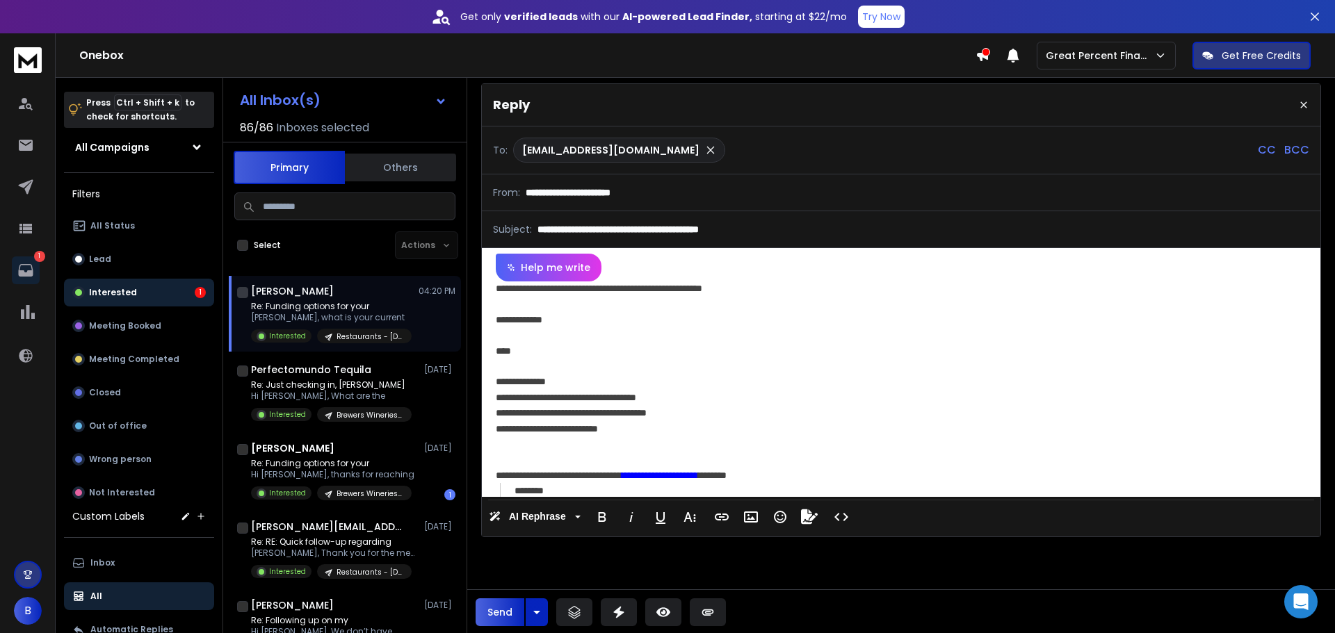
click at [495, 612] on button "Send" at bounding box center [500, 613] width 49 height 28
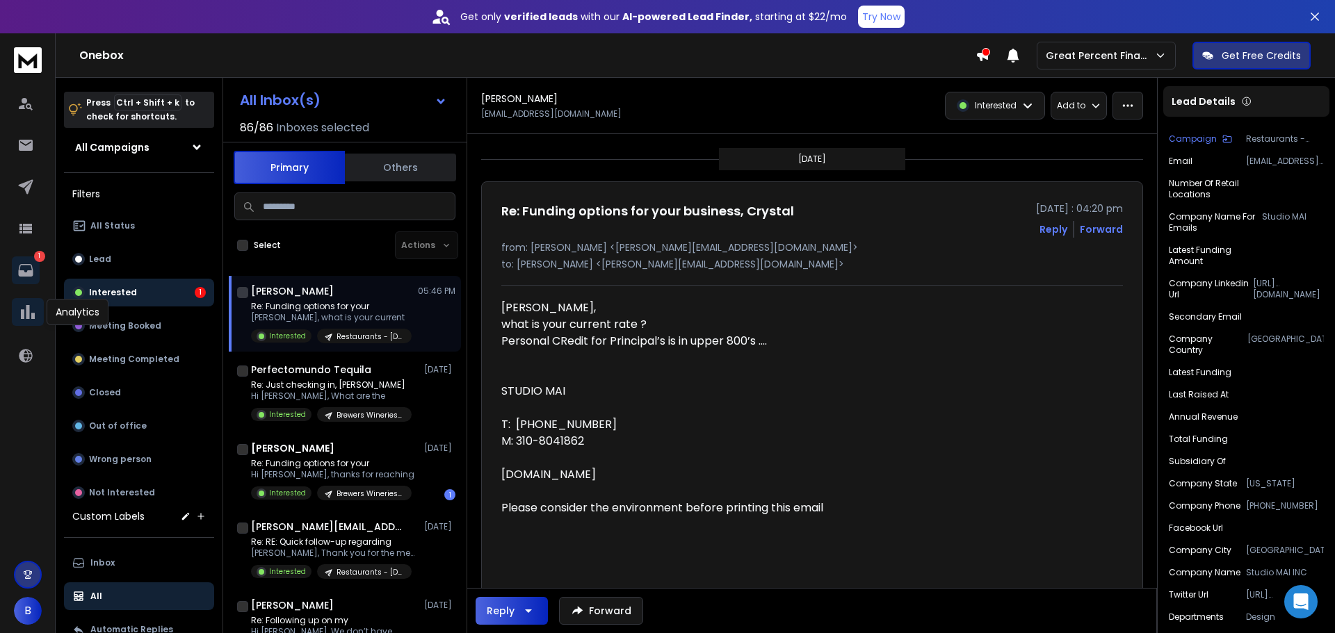
click at [30, 315] on icon at bounding box center [27, 312] width 21 height 21
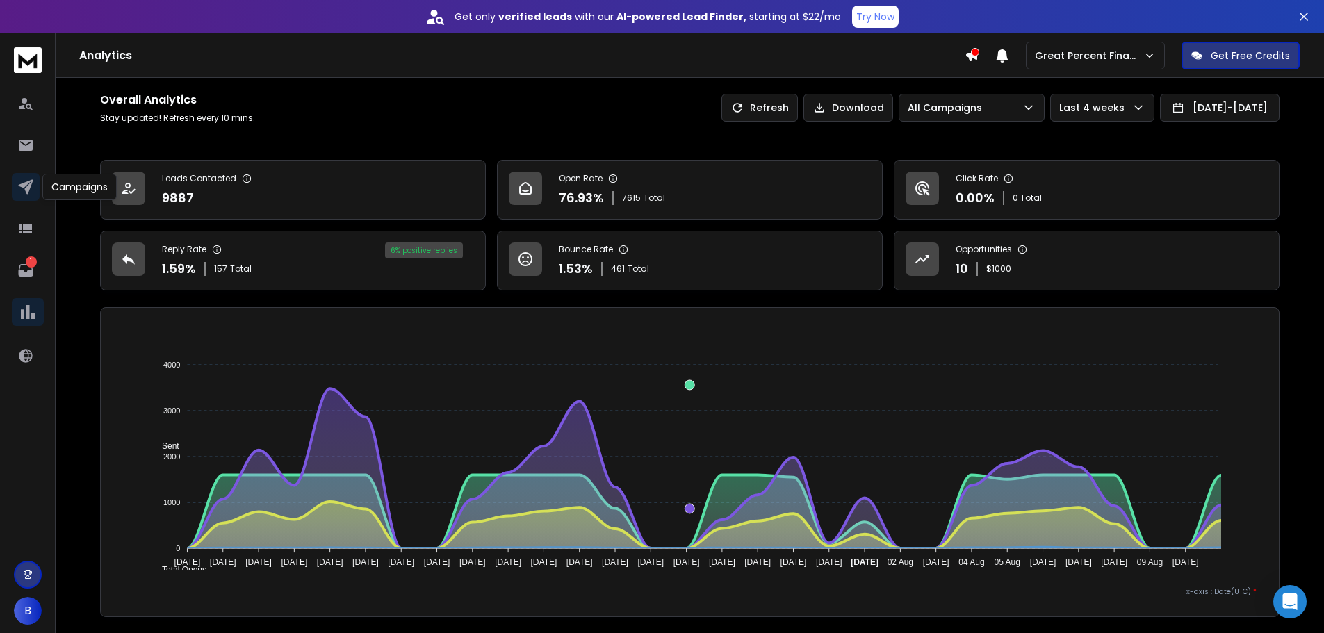
click at [35, 179] on link at bounding box center [26, 187] width 28 height 28
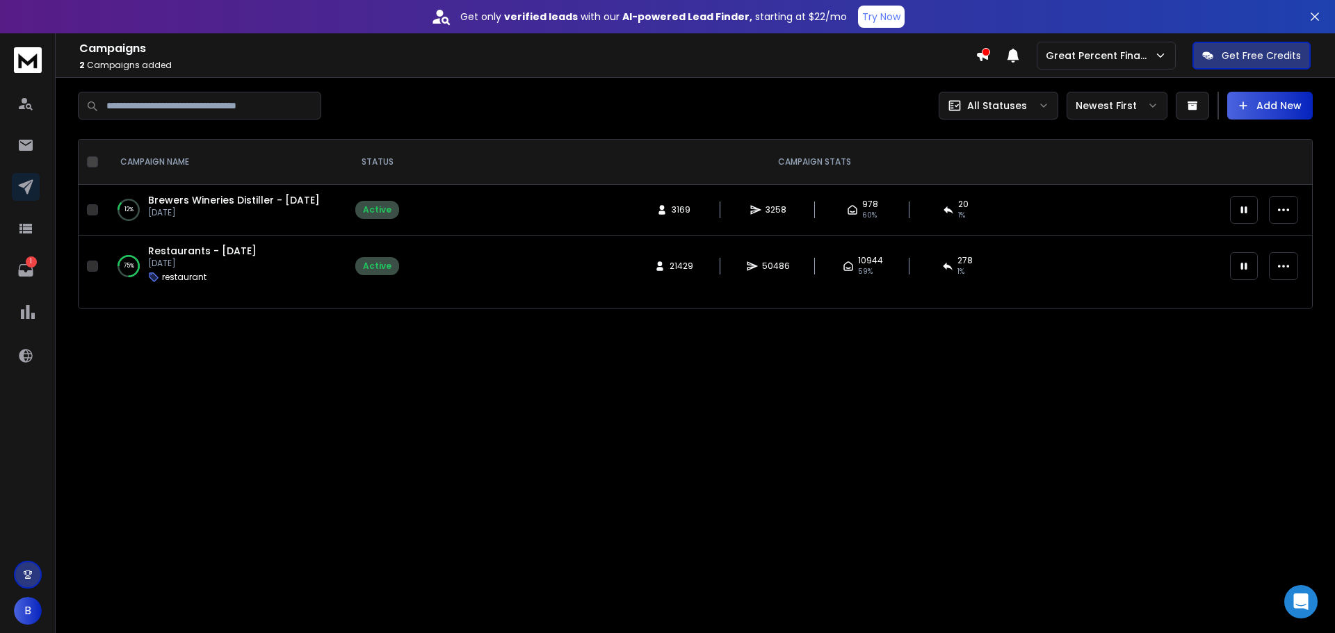
click at [159, 254] on span "Restaurants - [DATE]" at bounding box center [202, 251] width 108 height 14
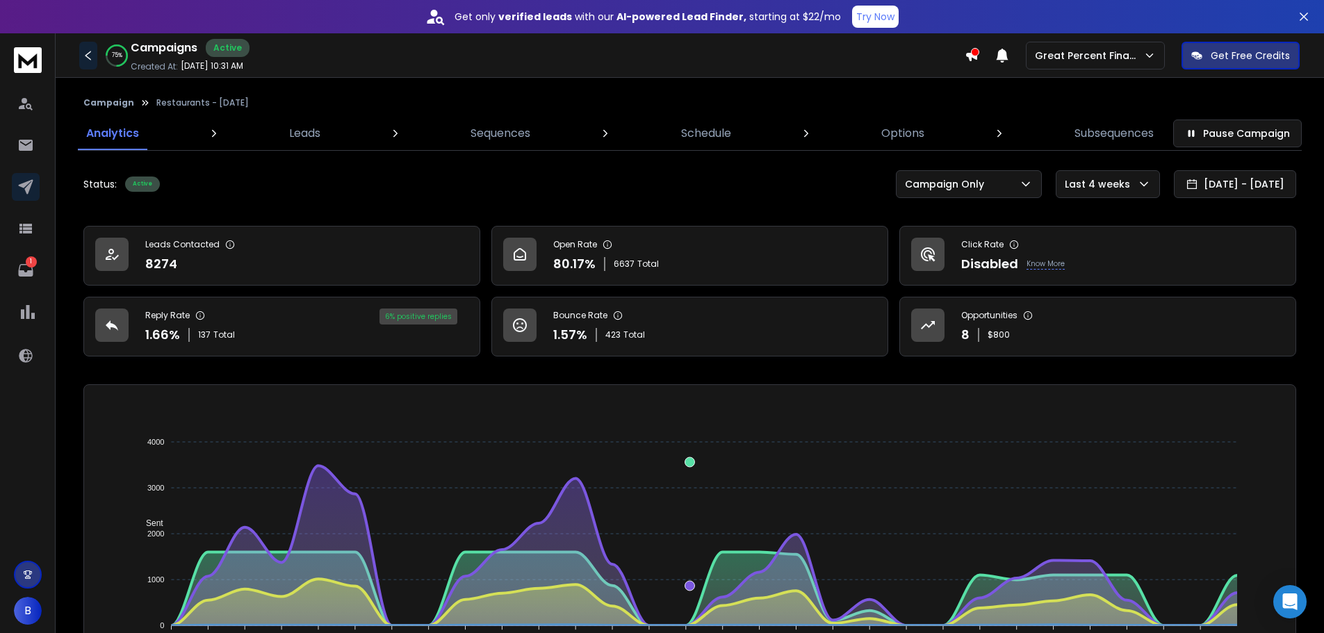
click at [90, 58] on icon at bounding box center [88, 55] width 6 height 9
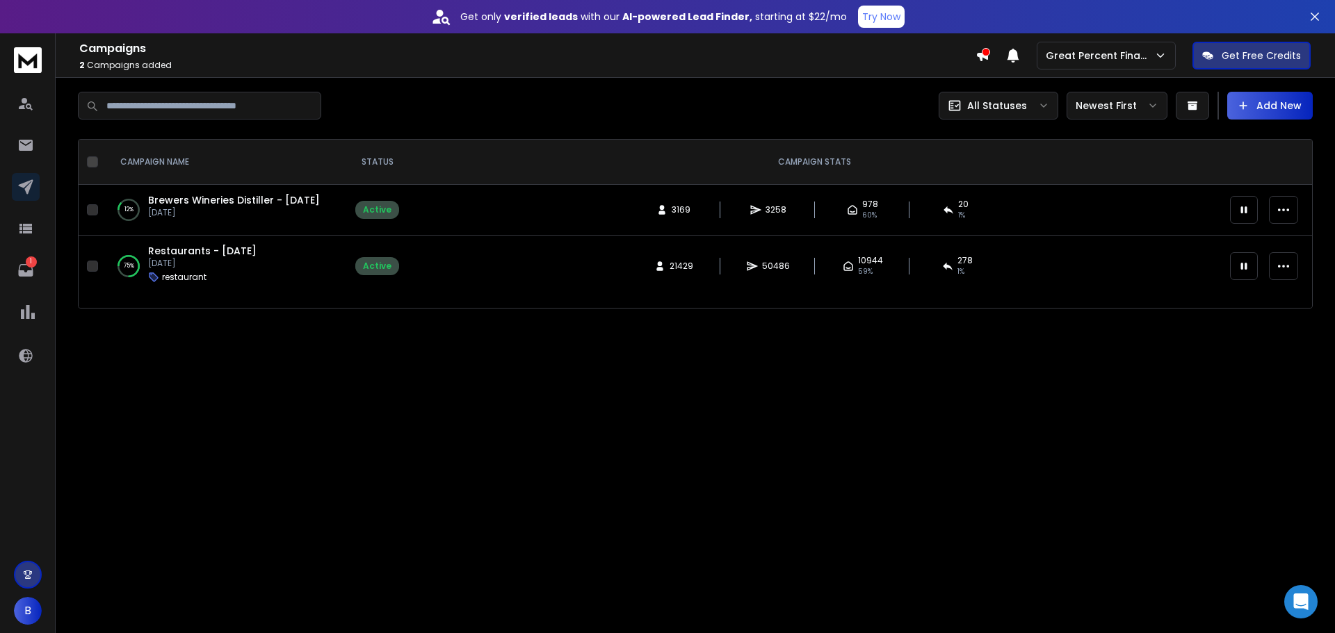
click at [223, 195] on span "Brewers Wineries Distiller - [DATE]" at bounding box center [234, 200] width 172 height 14
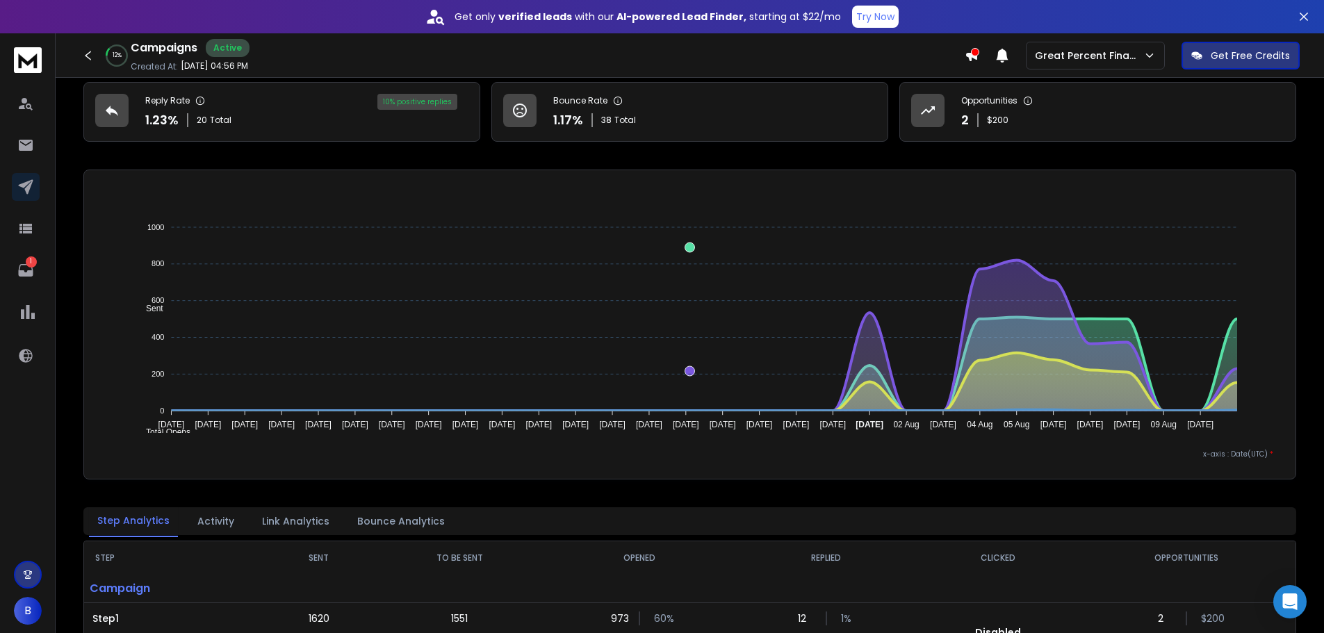
scroll to position [387, 0]
